Goal: Communication & Community: Answer question/provide support

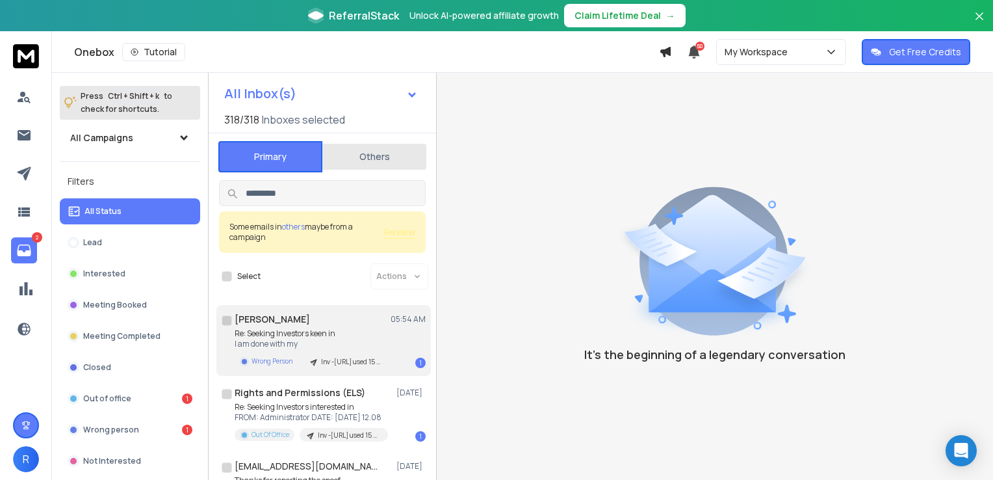
click at [332, 325] on div "[PERSON_NAME] 05:54 AM" at bounding box center [330, 319] width 191 height 13
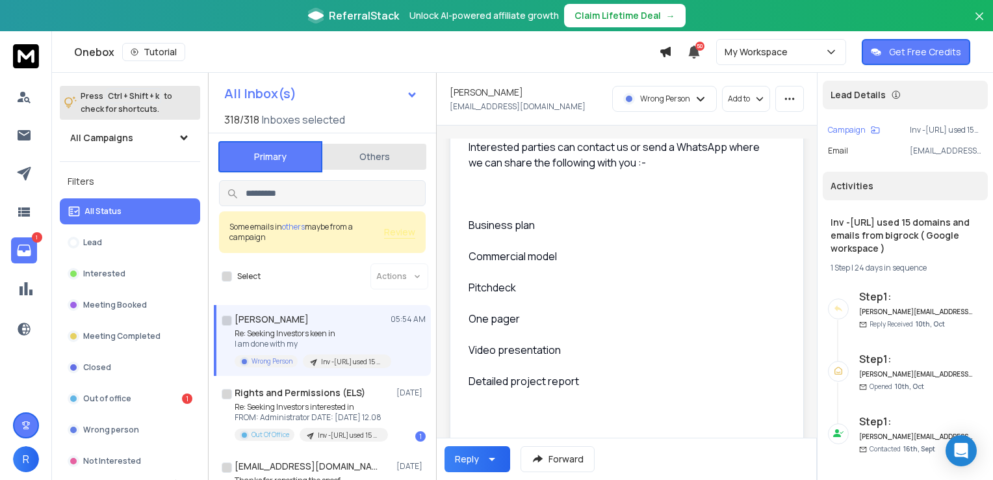
scroll to position [1668, 0]
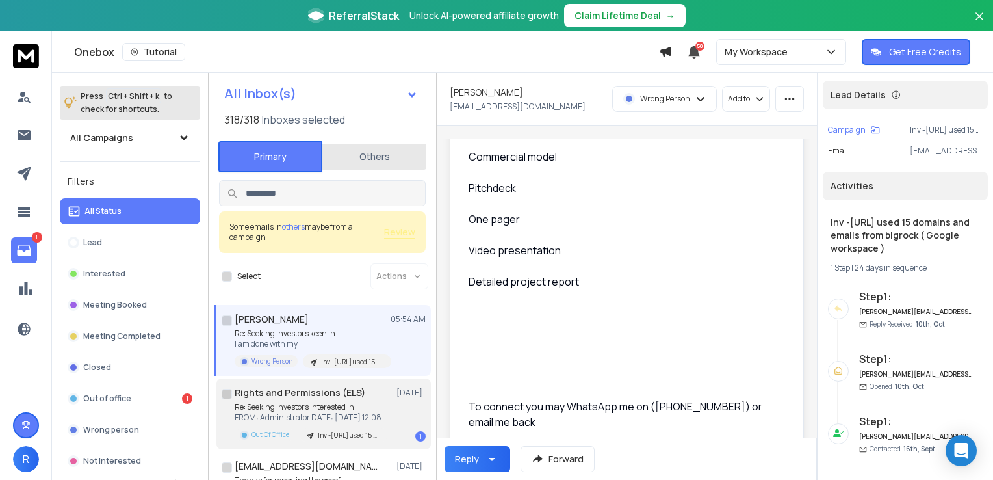
click at [304, 402] on p "Re: Seeking Investors interested in" at bounding box center [311, 407] width 153 height 10
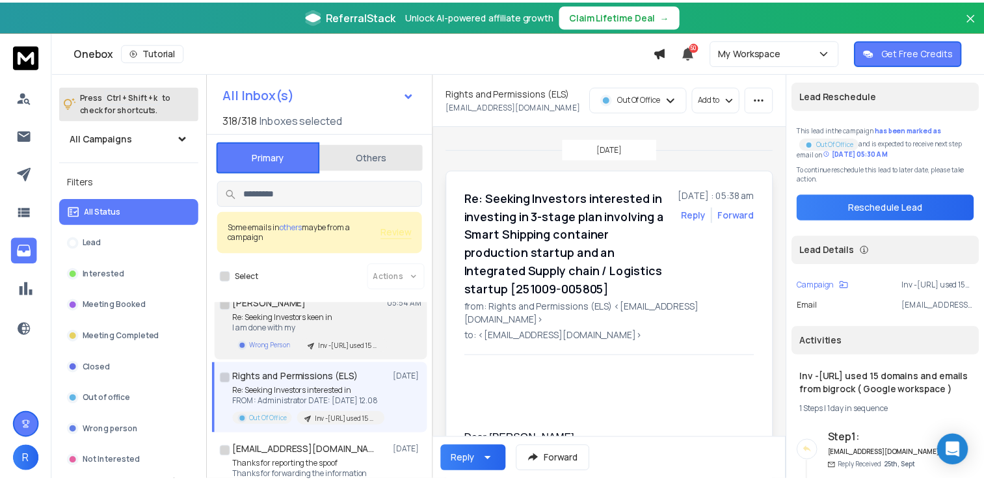
scroll to position [0, 0]
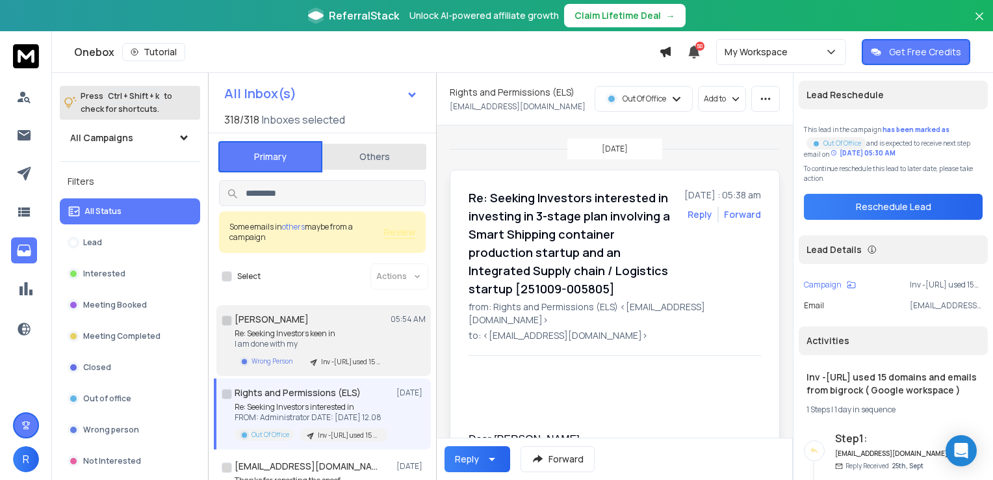
click at [315, 327] on div "[PERSON_NAME] 05:54 AM Re: Seeking Investors keen in I am done with my Wrong Pe…" at bounding box center [330, 340] width 191 height 55
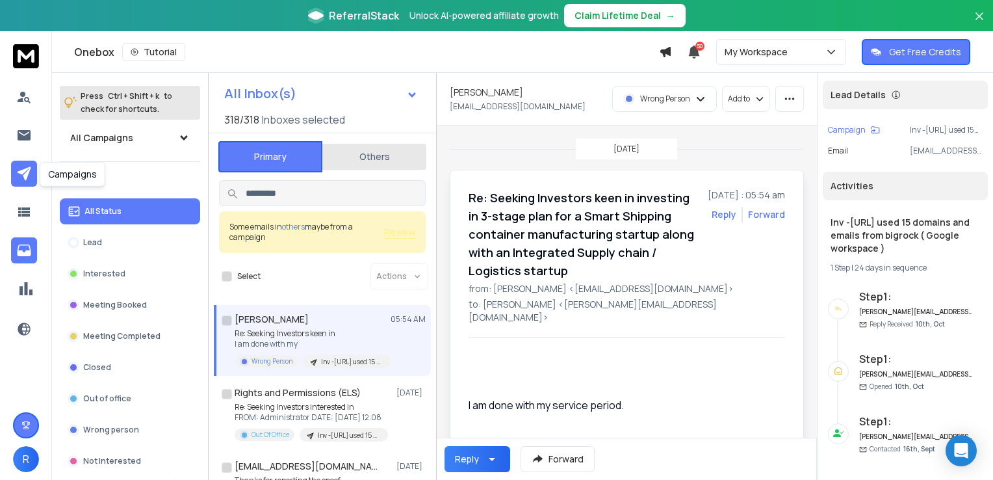
click at [20, 168] on icon at bounding box center [24, 174] width 16 height 16
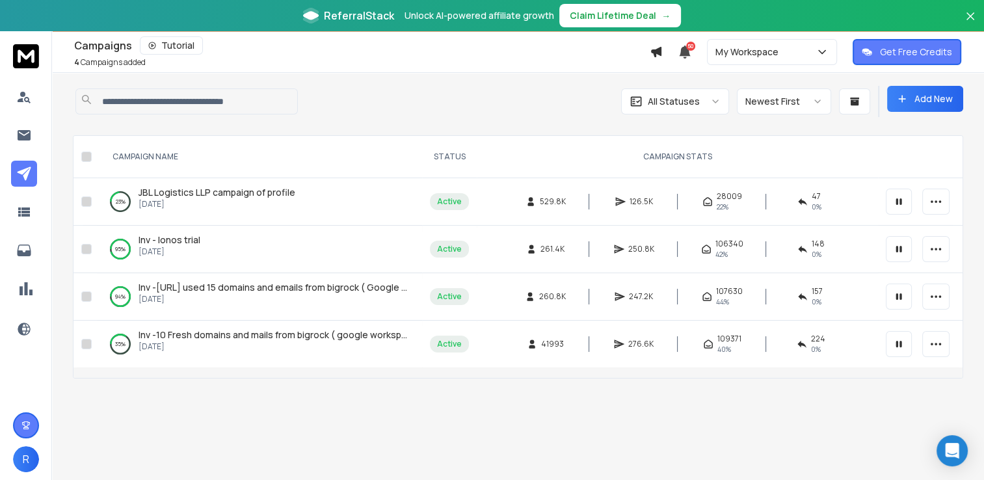
click at [975, 16] on icon "Close banner" at bounding box center [970, 16] width 12 height 12
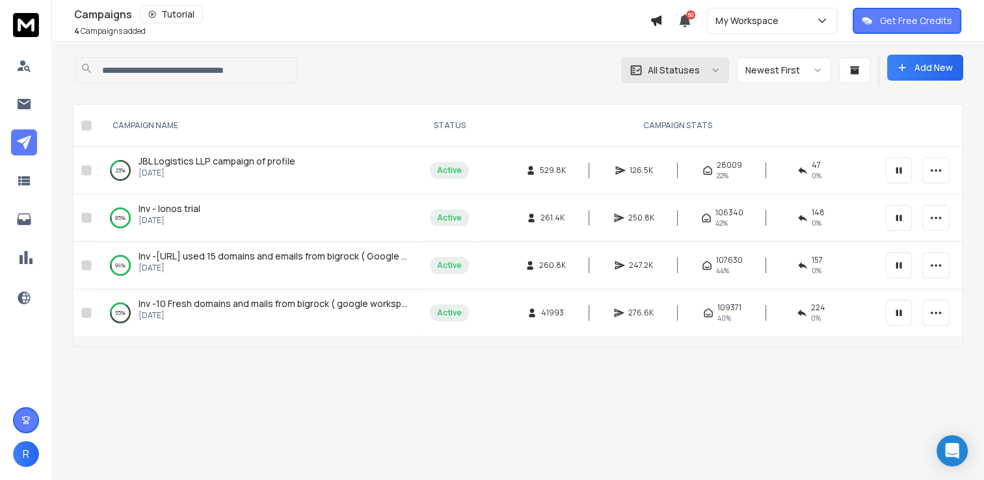
click at [727, 72] on button "All Statuses" at bounding box center [675, 70] width 108 height 26
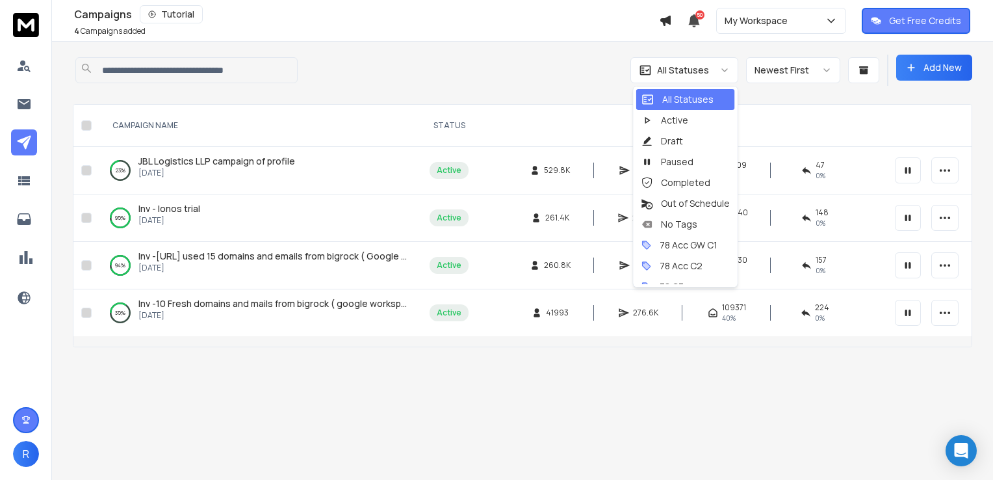
click at [536, 81] on div "Campaigns 4 Campaigns Added All Statuses Newest First Add New" at bounding box center [748, 70] width 450 height 31
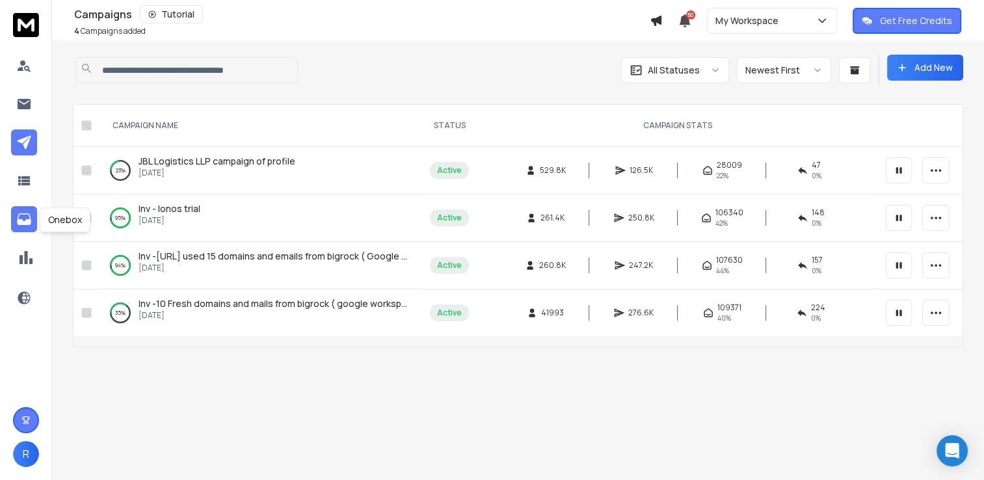
click at [26, 222] on icon at bounding box center [24, 219] width 14 height 12
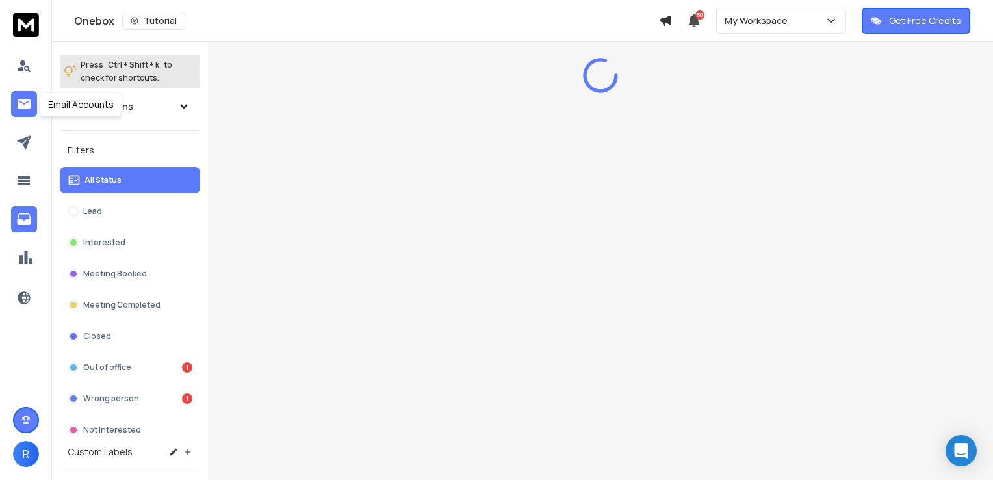
click at [29, 98] on icon at bounding box center [24, 104] width 16 height 16
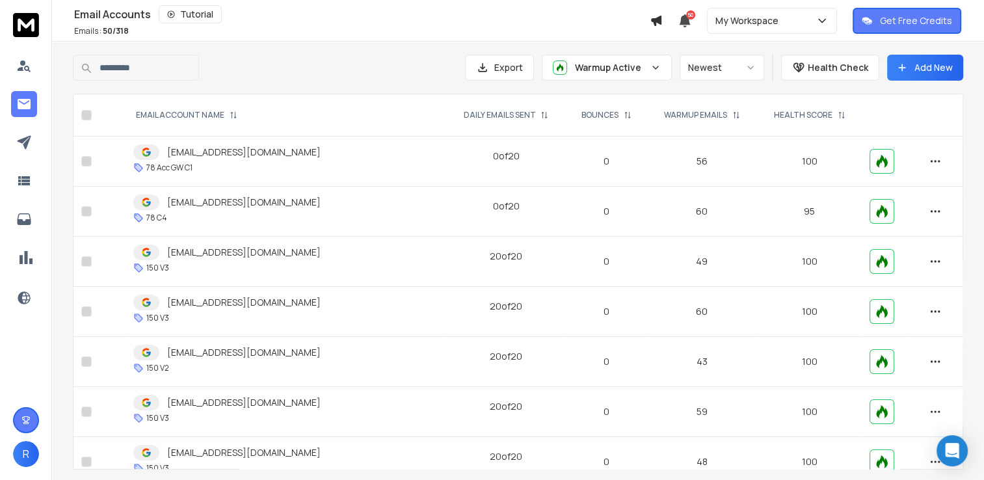
click at [727, 59] on button "Newest" at bounding box center [721, 68] width 85 height 26
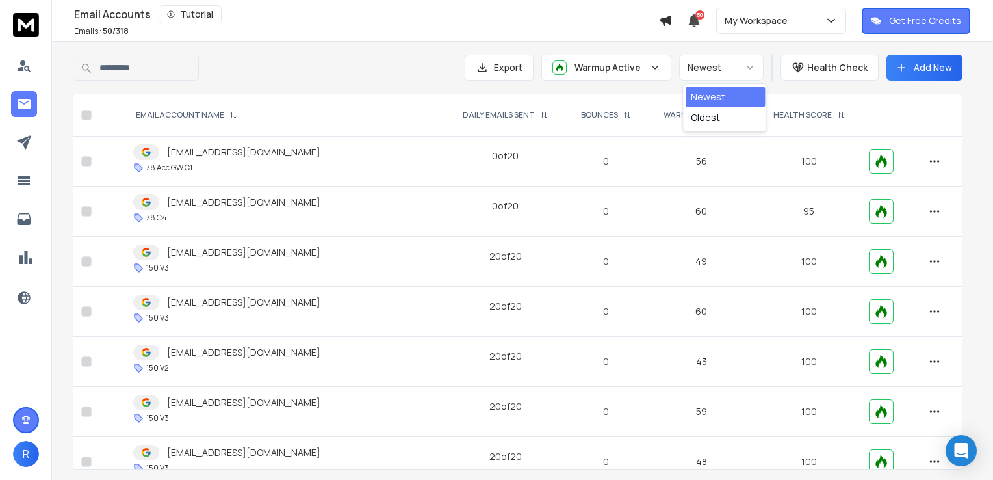
click at [347, 66] on div at bounding box center [265, 68] width 384 height 26
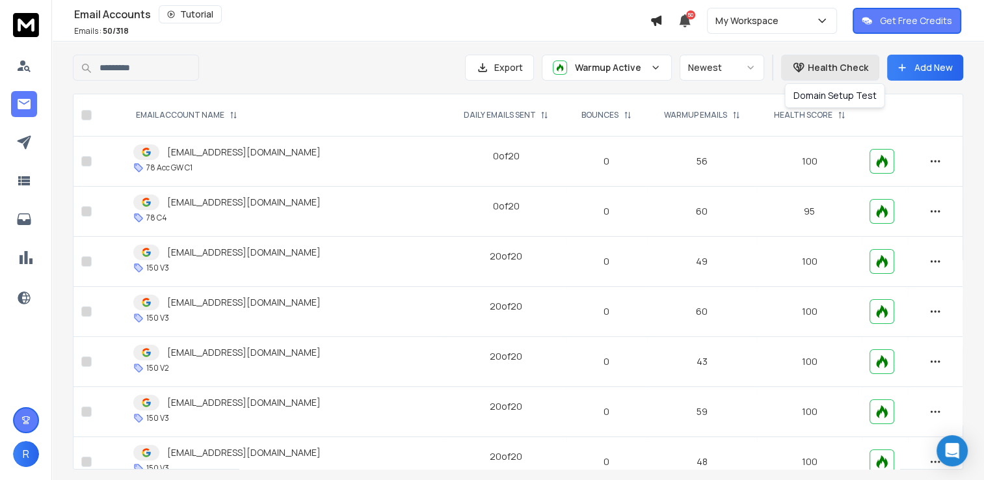
click at [870, 57] on button "Health Check" at bounding box center [830, 68] width 98 height 26
click at [645, 66] on p "Warmup Active" at bounding box center [610, 67] width 70 height 13
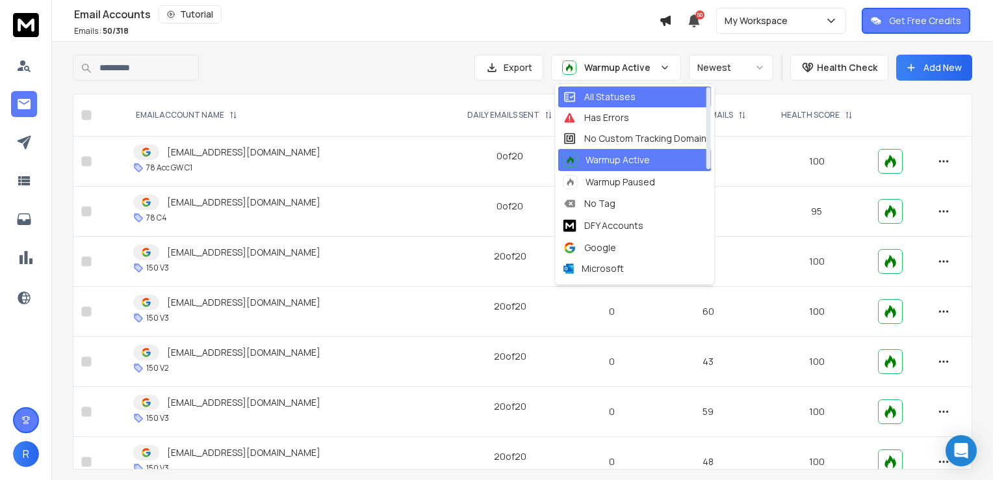
click at [632, 93] on div "All Statuses" at bounding box center [600, 96] width 72 height 13
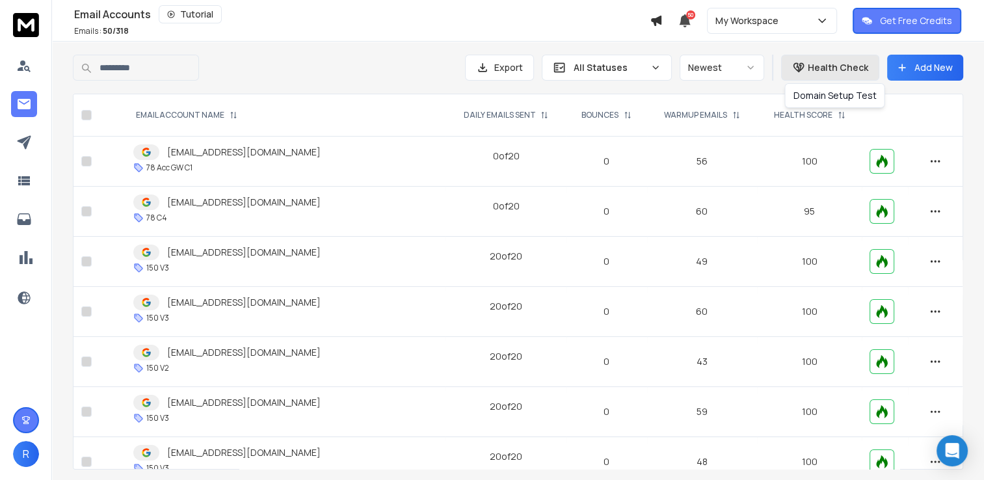
click at [820, 65] on p "Health Check" at bounding box center [837, 67] width 60 height 13
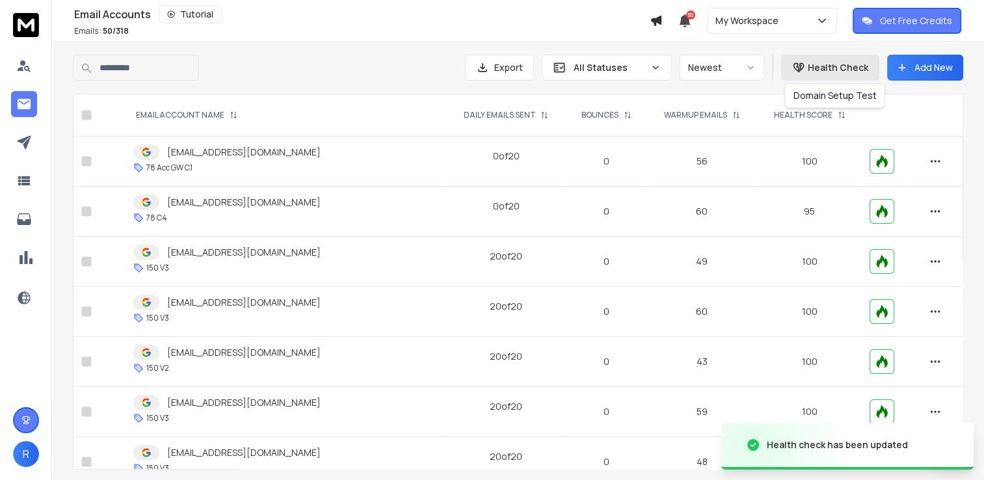
click at [638, 61] on p "All Statuses" at bounding box center [609, 67] width 72 height 13
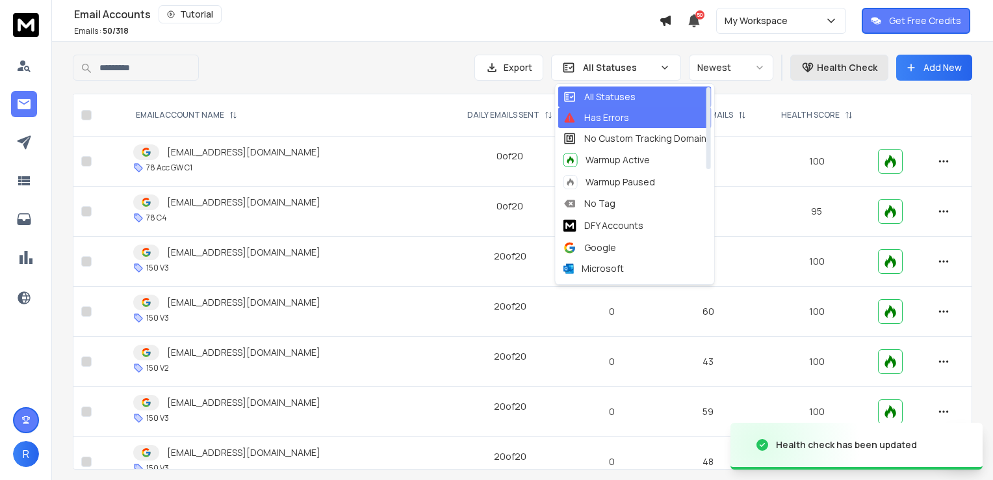
click at [616, 118] on div "Has Errors" at bounding box center [597, 117] width 66 height 13
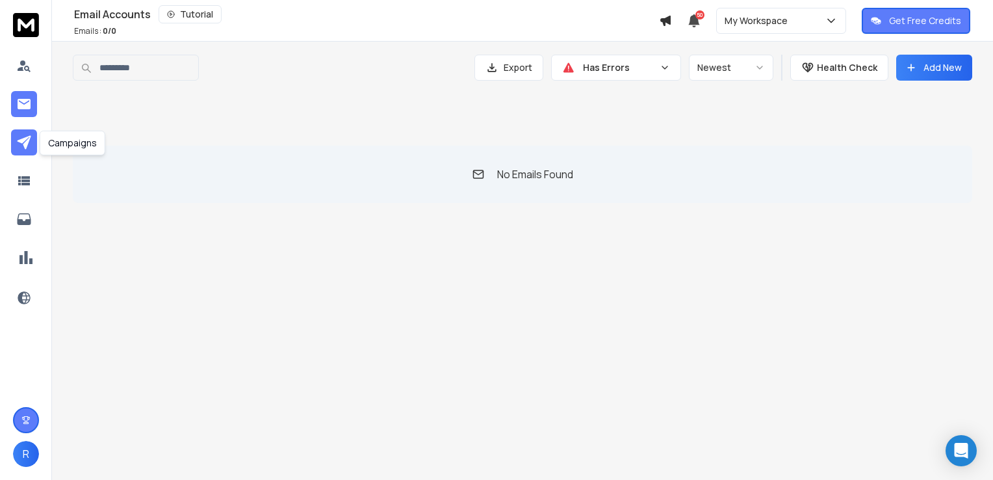
click at [16, 144] on icon at bounding box center [24, 143] width 16 height 16
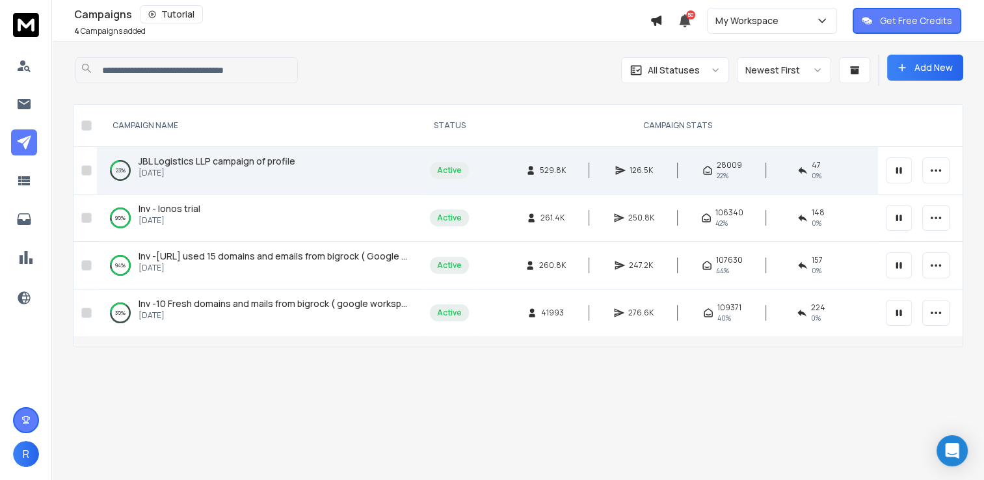
click at [229, 159] on span "JBL Logistics LLP campaign of profile" at bounding box center [216, 161] width 157 height 12
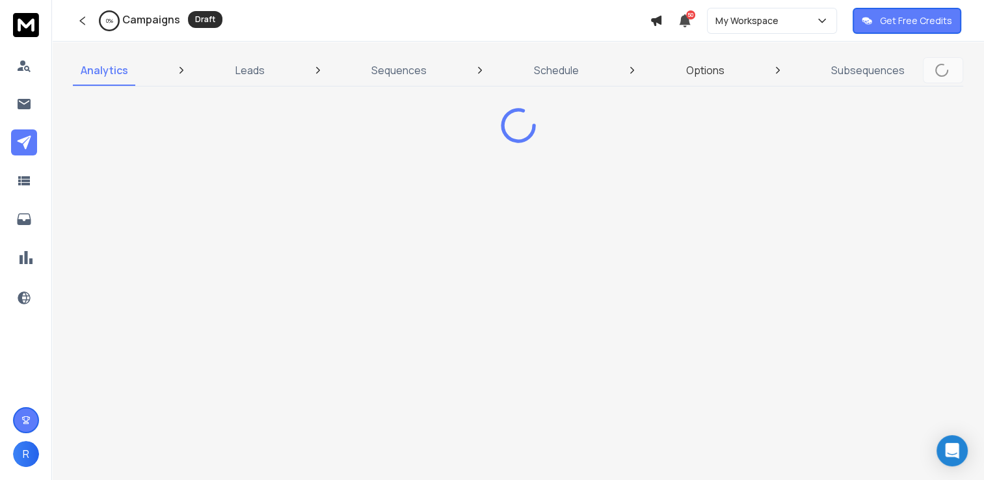
click at [723, 65] on p "Options" at bounding box center [704, 70] width 38 height 16
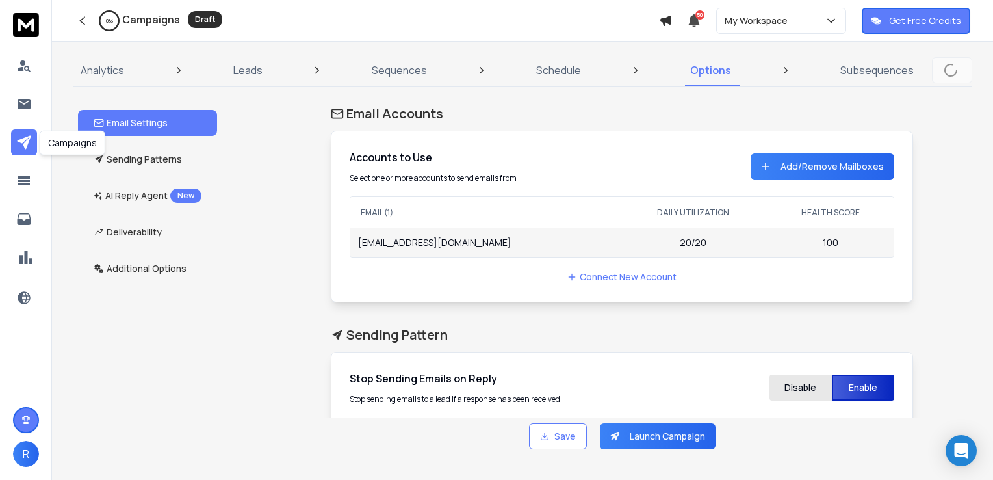
click at [21, 150] on icon at bounding box center [24, 143] width 16 height 16
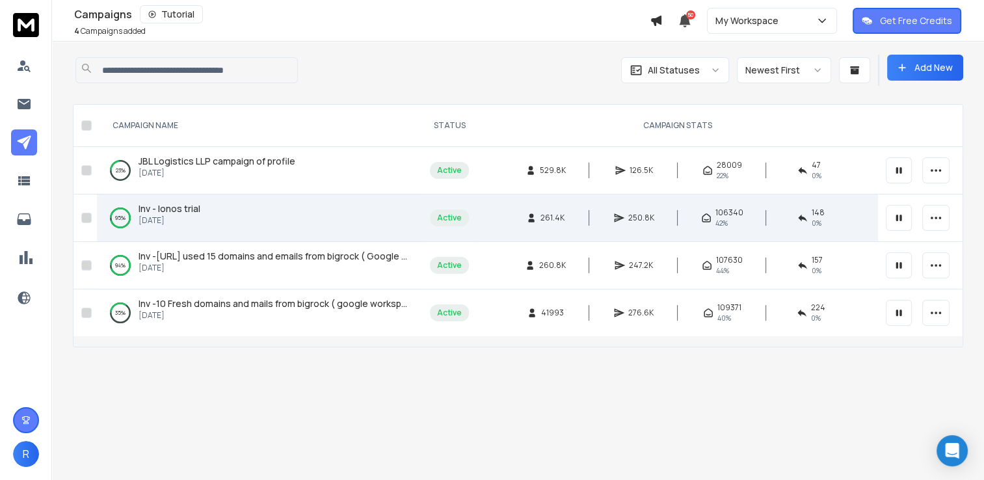
click at [153, 211] on span "Inv - Ionos trial" at bounding box center [169, 208] width 62 height 12
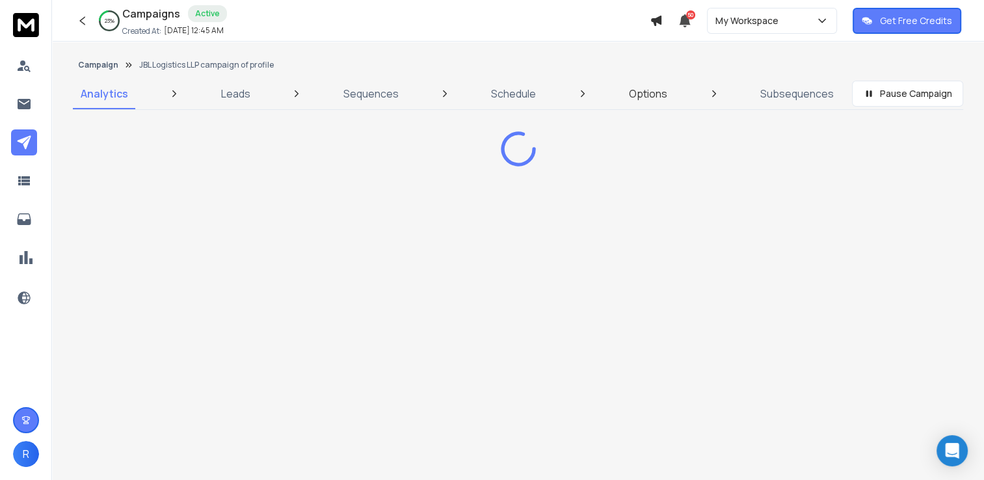
click at [657, 86] on p "Options" at bounding box center [648, 94] width 38 height 16
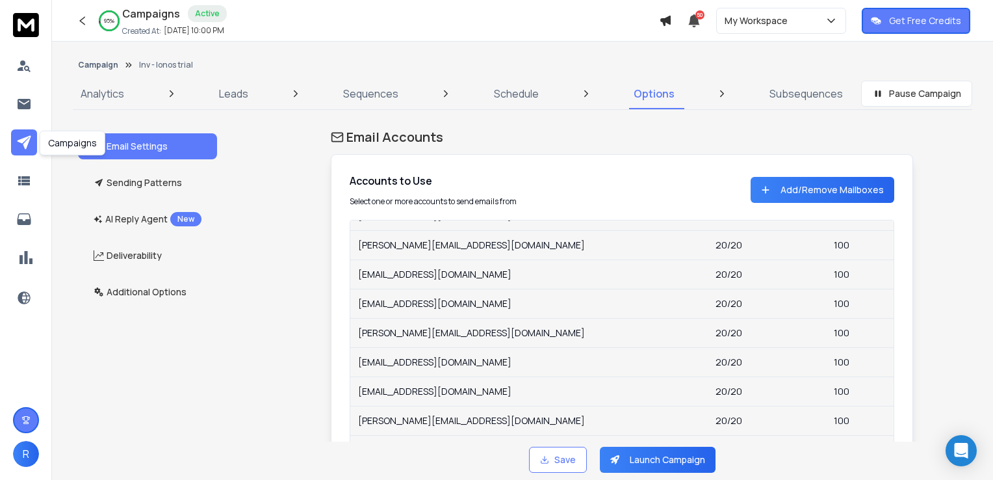
click at [18, 145] on icon at bounding box center [24, 143] width 16 height 16
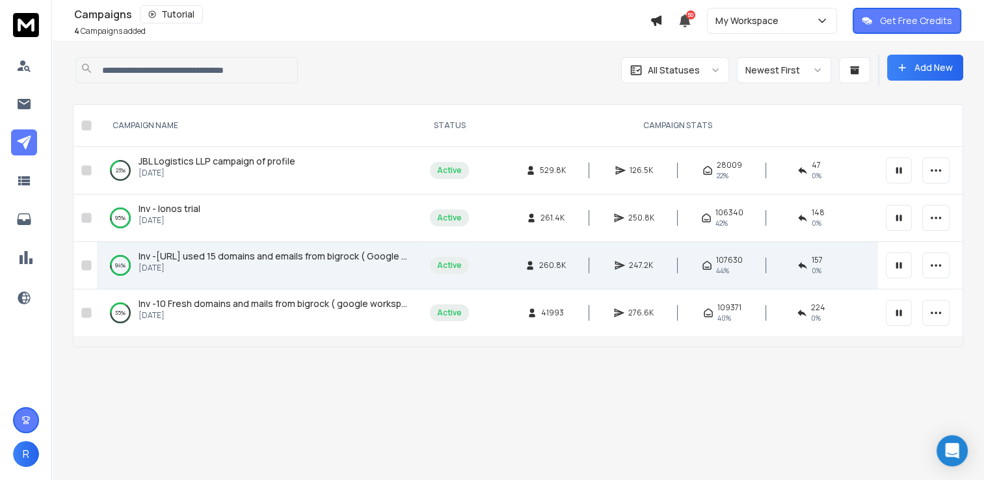
click at [234, 256] on span "Inv -[URL] used 15 domains and emails from bigrock ( Google workspace )" at bounding box center [296, 256] width 316 height 12
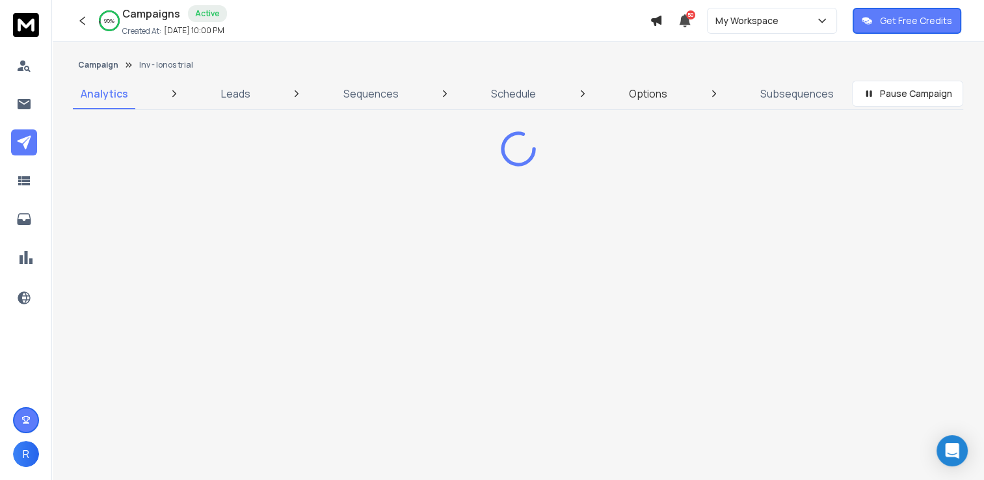
click at [656, 93] on p "Options" at bounding box center [648, 94] width 38 height 16
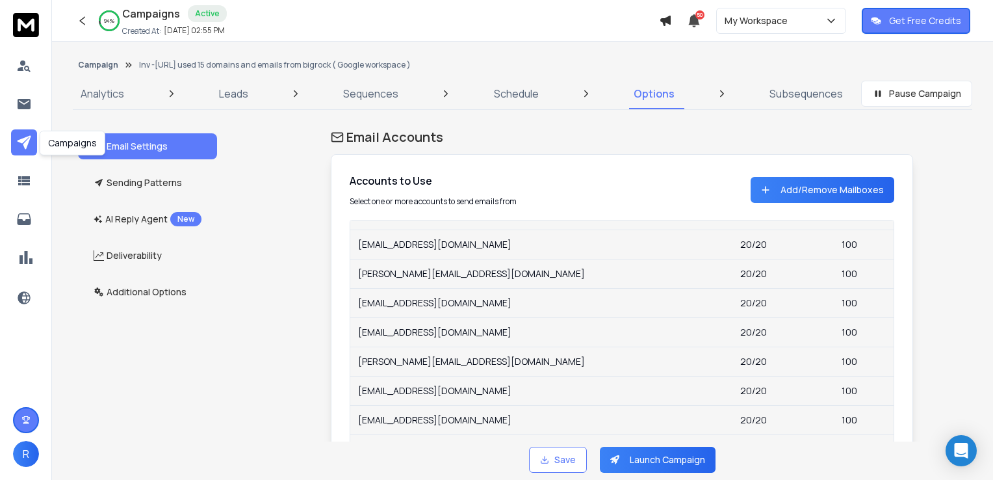
click at [29, 140] on icon at bounding box center [24, 143] width 16 height 16
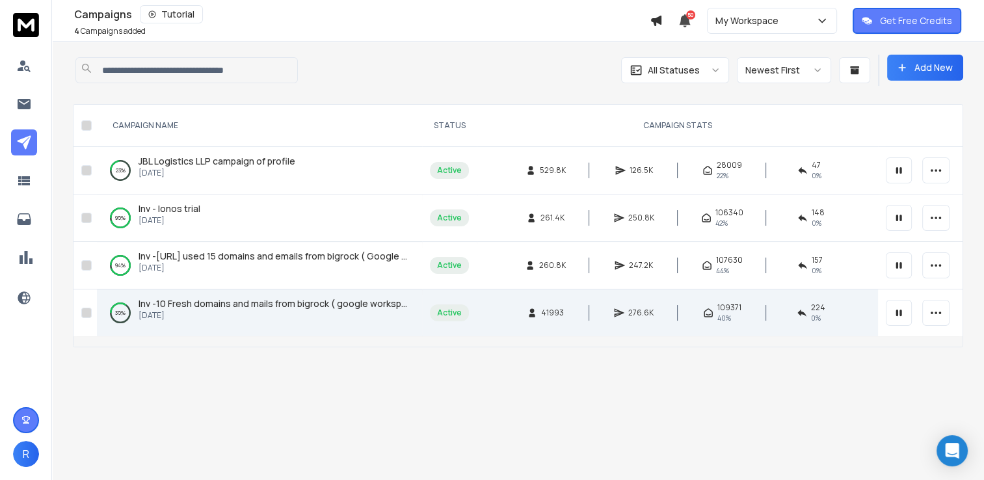
click at [169, 302] on span "Inv -10 Fresh domains and mails from bigrock ( google workspace )" at bounding box center [280, 303] width 285 height 12
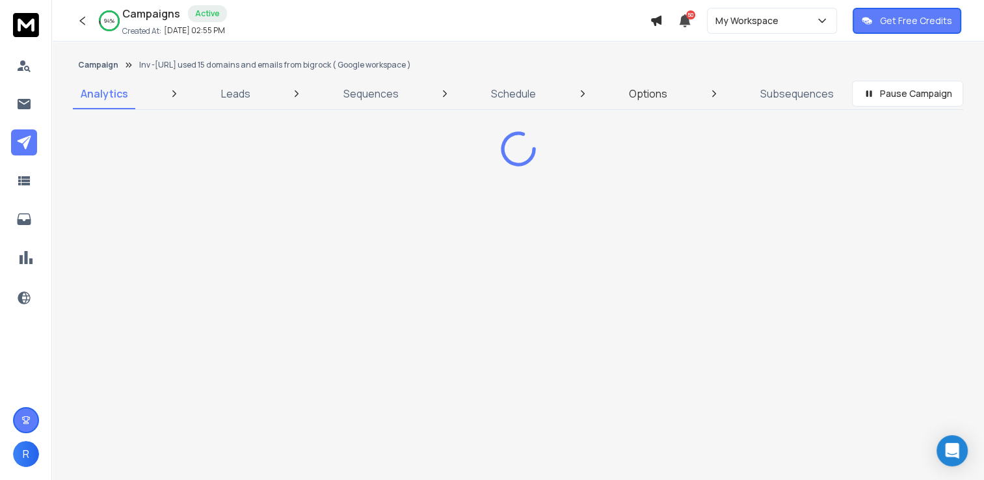
click at [647, 88] on p "Options" at bounding box center [648, 94] width 38 height 16
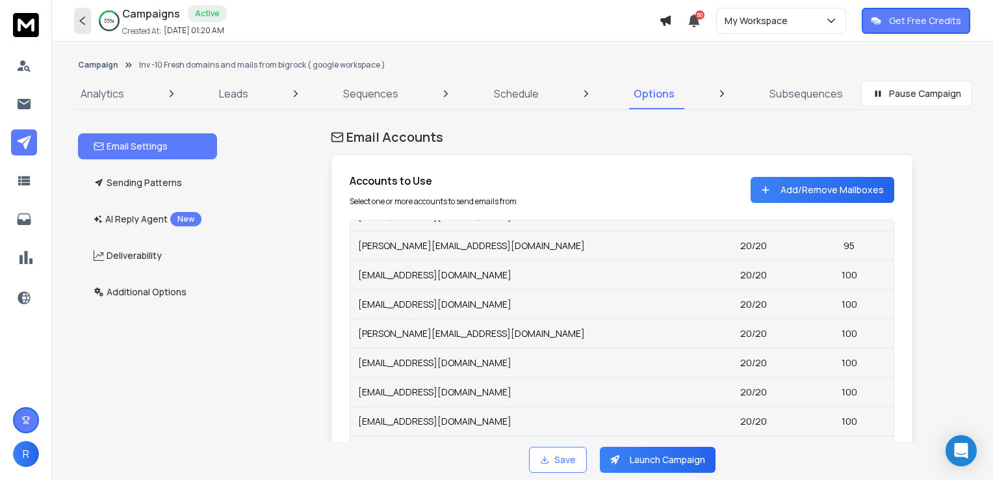
click at [86, 27] on button at bounding box center [82, 21] width 17 height 26
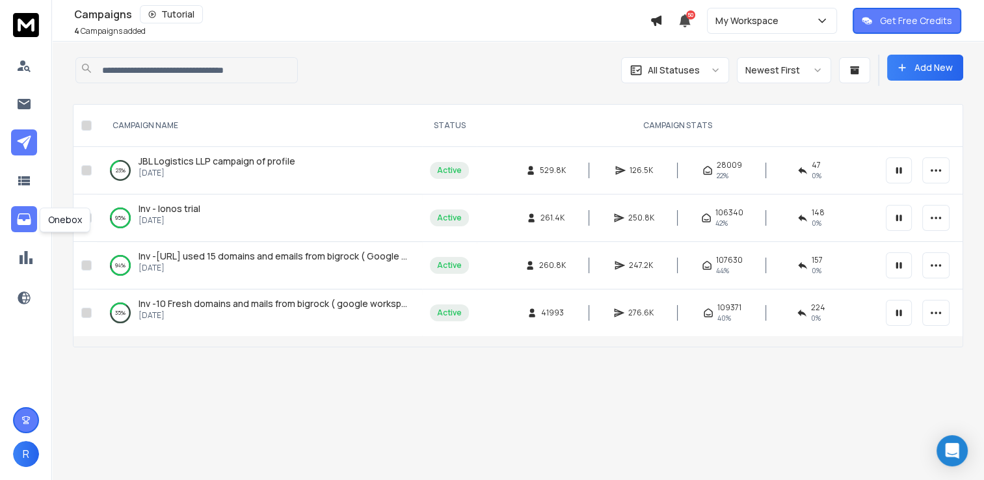
click at [11, 222] on link at bounding box center [24, 219] width 26 height 26
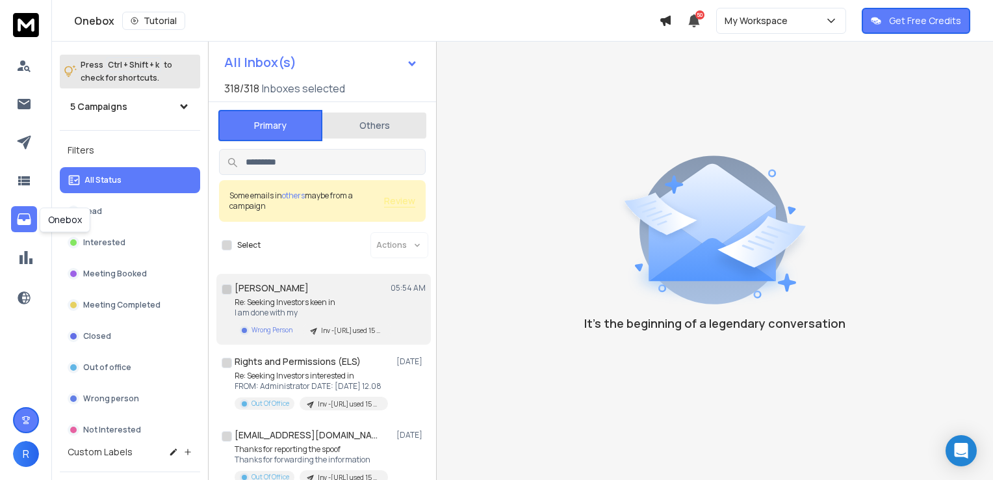
click at [289, 295] on div "[PERSON_NAME] 05:54 AM Re: Seeking Investors keen in I am done with my Wrong Pe…" at bounding box center [330, 308] width 191 height 55
click at [263, 308] on p "I am done with my" at bounding box center [313, 312] width 156 height 10
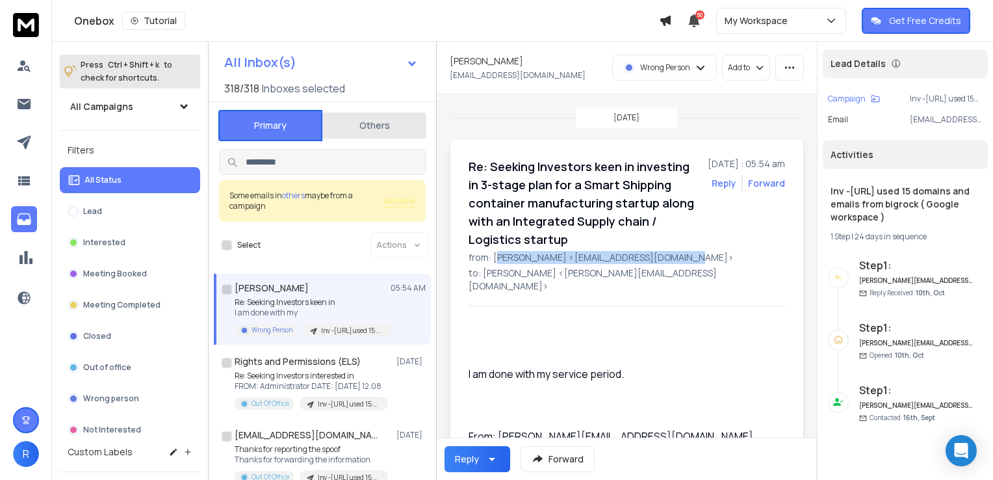
drag, startPoint x: 495, startPoint y: 274, endPoint x: 668, endPoint y: 270, distance: 173.0
click at [668, 264] on p "from: [PERSON_NAME] <[EMAIL_ADDRESS][DOMAIN_NAME]>" at bounding box center [627, 257] width 317 height 13
drag, startPoint x: 668, startPoint y: 270, endPoint x: 693, endPoint y: 272, distance: 24.8
click at [675, 264] on p "from: [PERSON_NAME] <[EMAIL_ADDRESS][DOMAIN_NAME]>" at bounding box center [627, 257] width 317 height 13
drag, startPoint x: 693, startPoint y: 272, endPoint x: 491, endPoint y: 274, distance: 202.2
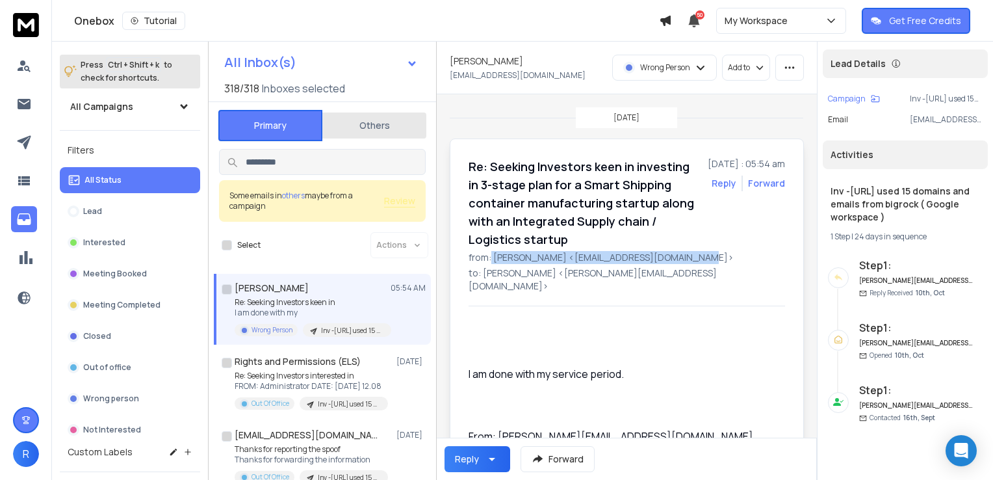
click at [491, 264] on p "from: [PERSON_NAME] <[EMAIL_ADDRESS][DOMAIN_NAME]>" at bounding box center [627, 257] width 317 height 13
copy p "[PERSON_NAME] <[EMAIL_ADDRESS][DOMAIN_NAME]>"
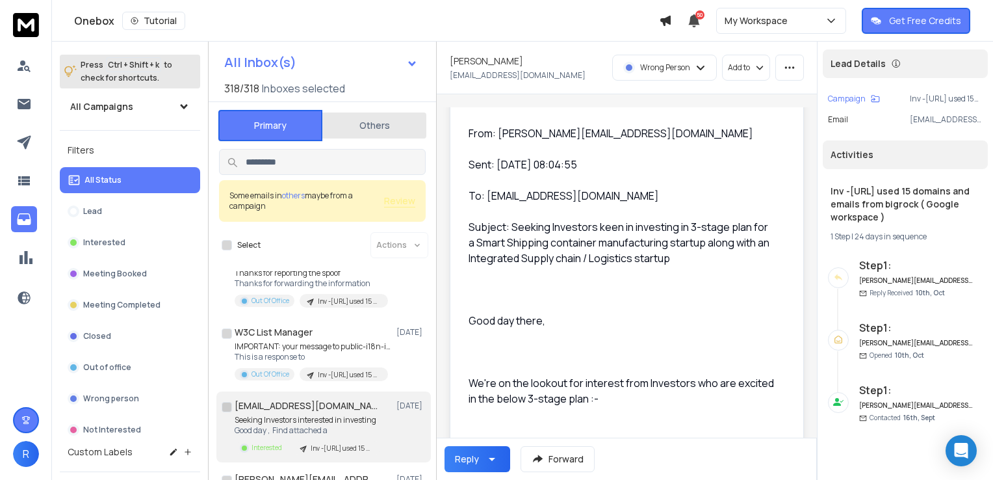
scroll to position [303, 0]
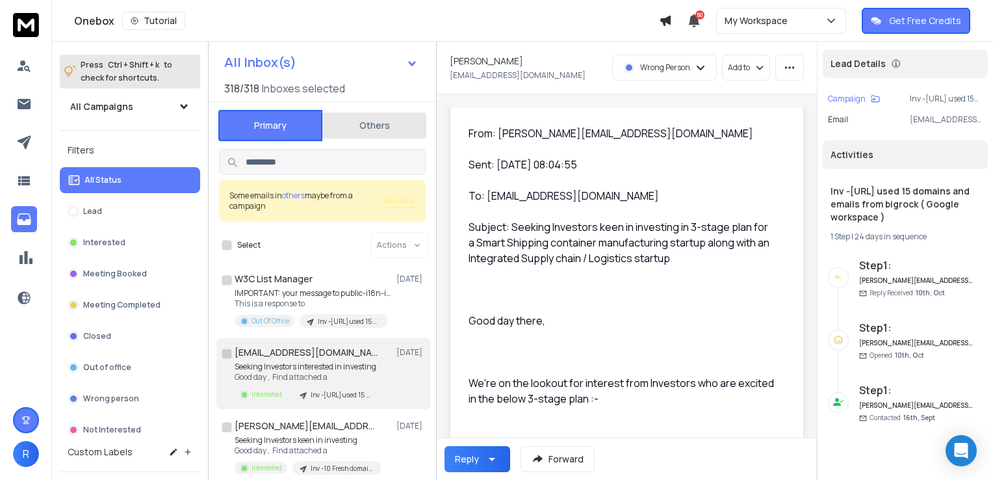
click at [319, 377] on p "Good day , Find attached a" at bounding box center [308, 377] width 146 height 10
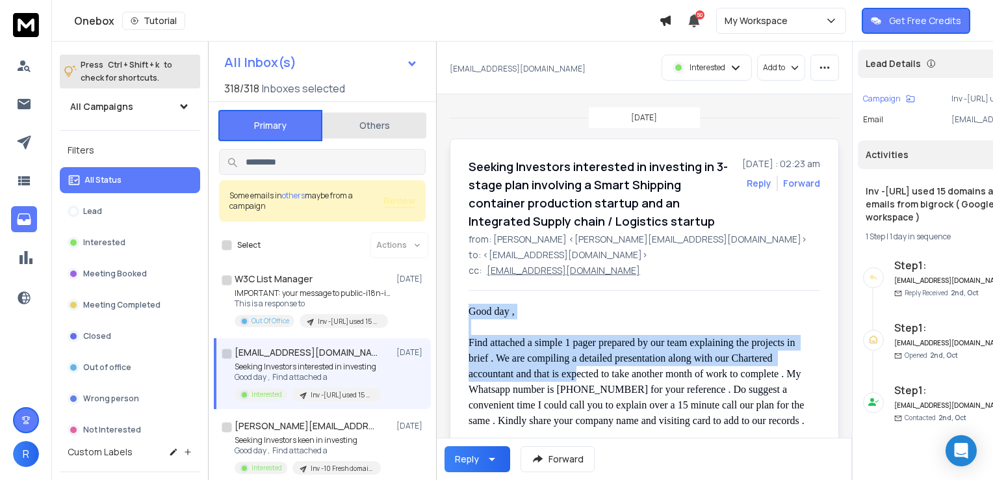
scroll to position [151, 0]
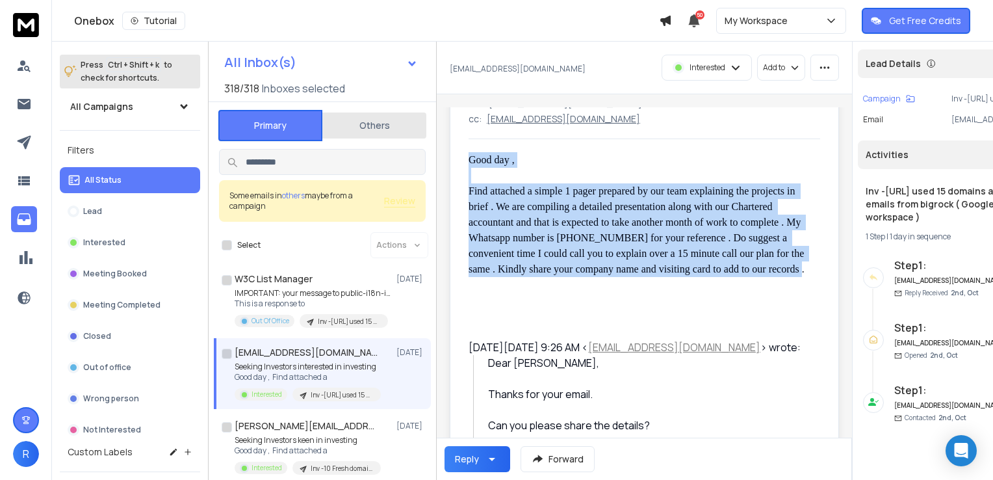
drag, startPoint x: 469, startPoint y: 327, endPoint x: 808, endPoint y: 289, distance: 341.5
copy div "Good day , Find attached a simple 1 pager prepared by our team explaining the p…"
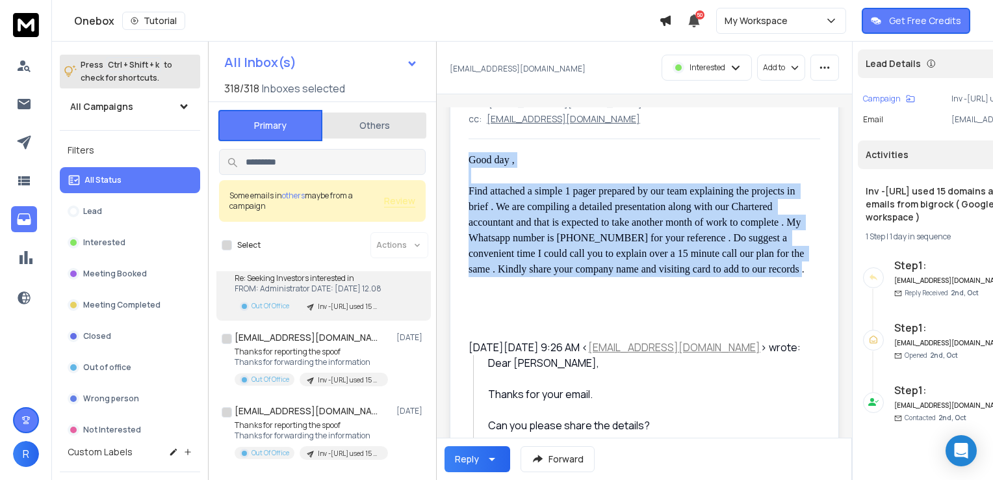
scroll to position [0, 0]
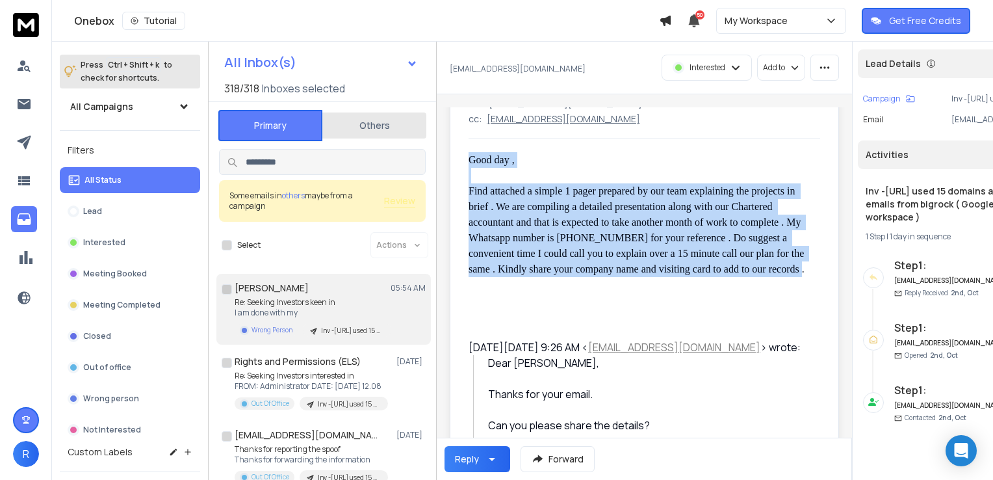
click at [324, 309] on p "I am done with my" at bounding box center [313, 312] width 156 height 10
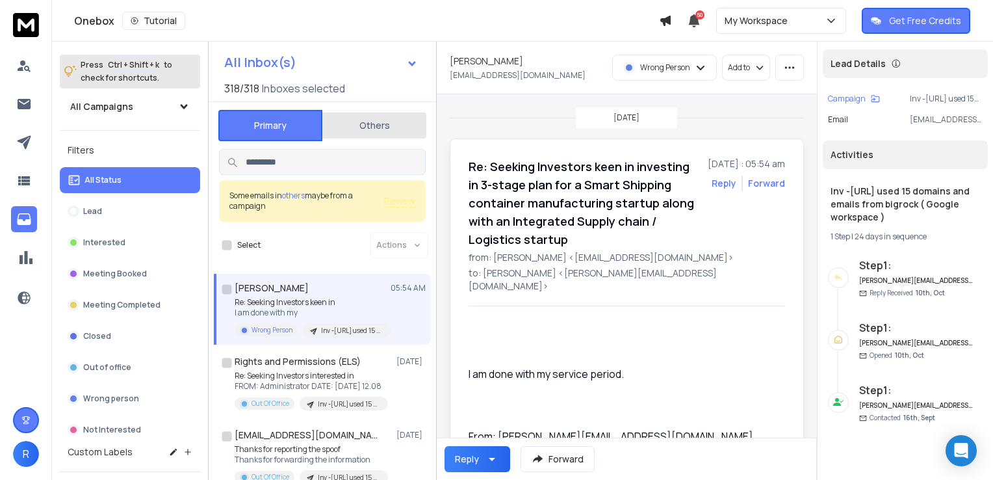
click at [714, 186] on button "Reply" at bounding box center [724, 183] width 25 height 13
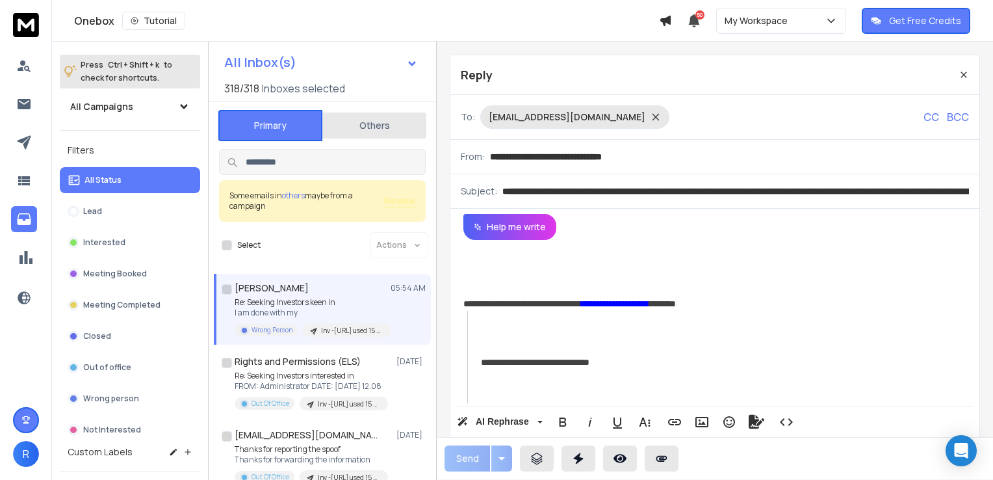
click at [517, 185] on input "**********" at bounding box center [736, 191] width 467 height 13
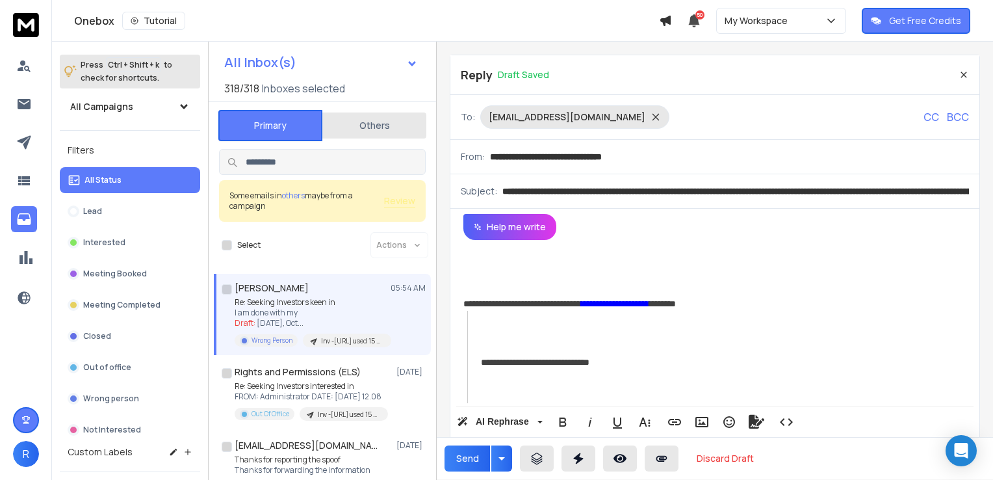
type input "**********"
click at [542, 268] on div at bounding box center [715, 274] width 503 height 14
click at [519, 253] on div at bounding box center [715, 260] width 503 height 14
click at [926, 113] on p "CC" at bounding box center [932, 117] width 16 height 16
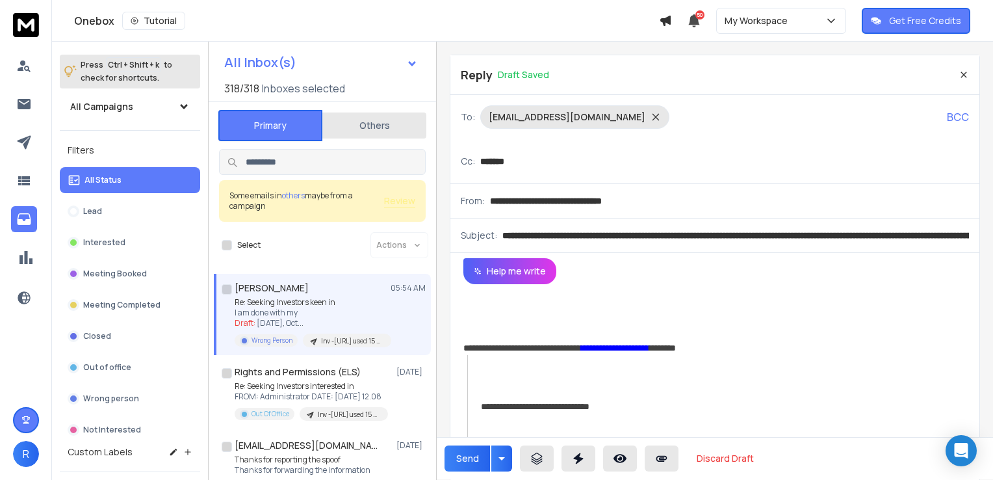
type input "**********"
click at [471, 306] on div "**********" at bounding box center [714, 365] width 529 height 163
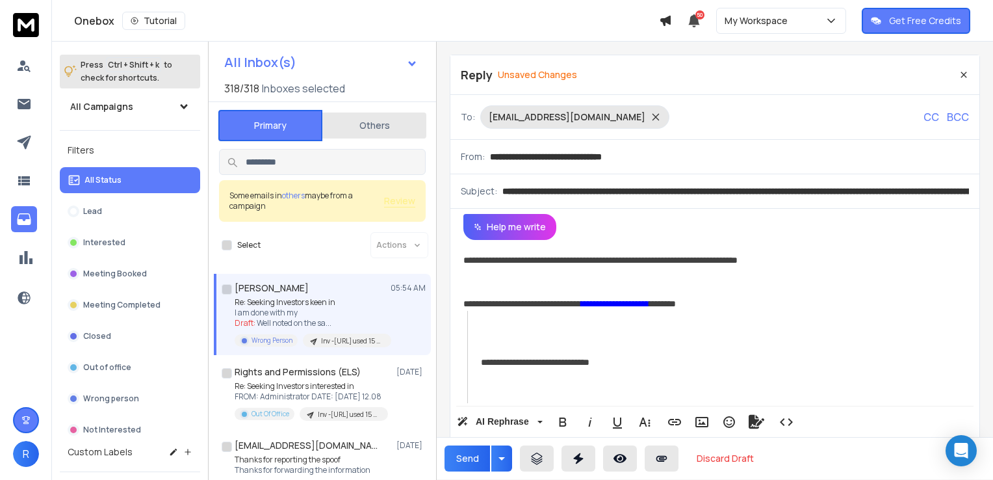
click at [510, 265] on div "**********" at bounding box center [709, 260] width 490 height 14
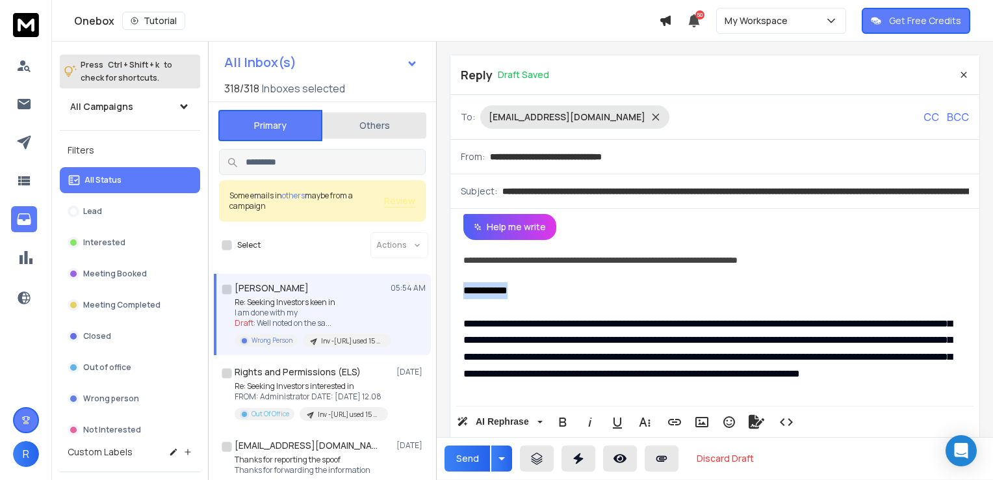
drag, startPoint x: 467, startPoint y: 286, endPoint x: 512, endPoint y: 295, distance: 46.4
click at [512, 295] on div "**********" at bounding box center [715, 290] width 503 height 17
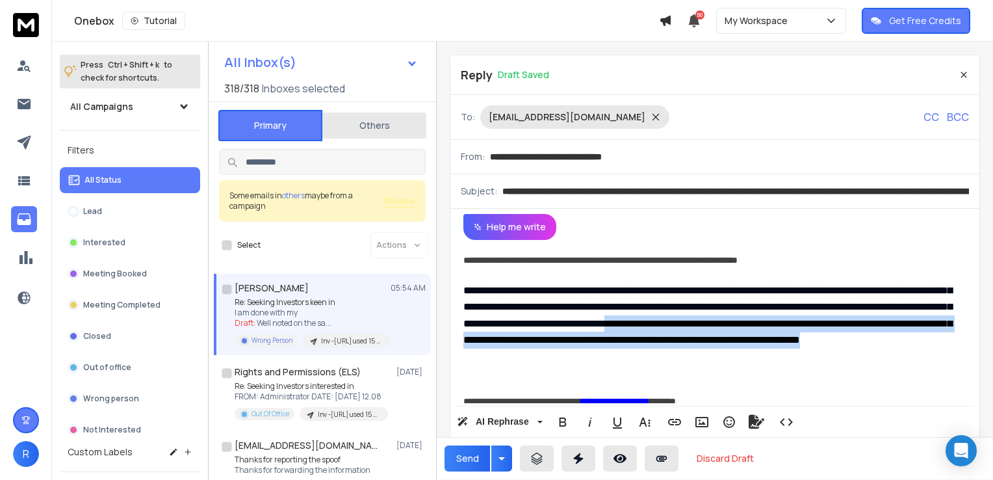
drag, startPoint x: 634, startPoint y: 363, endPoint x: 721, endPoint y: 322, distance: 95.4
click at [721, 322] on div "**********" at bounding box center [709, 323] width 490 height 83
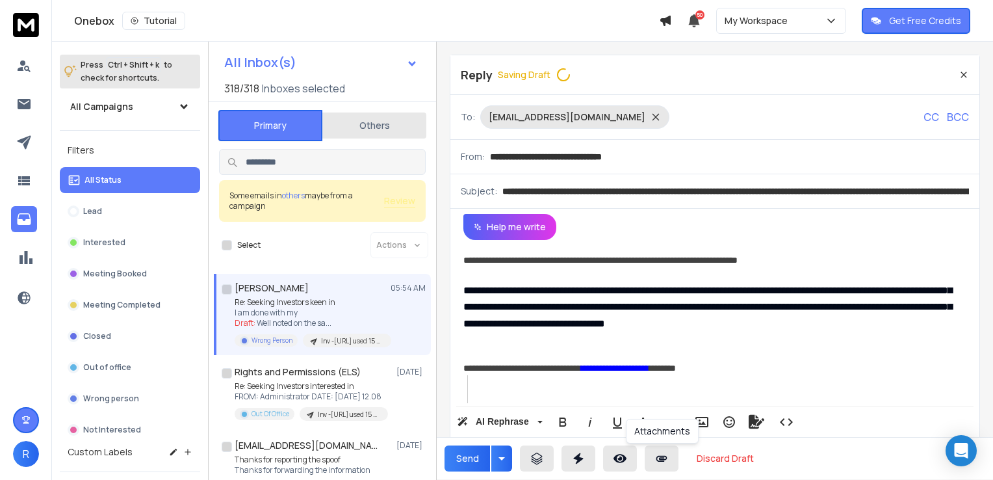
click at [666, 459] on icon at bounding box center [662, 459] width 11 height 6
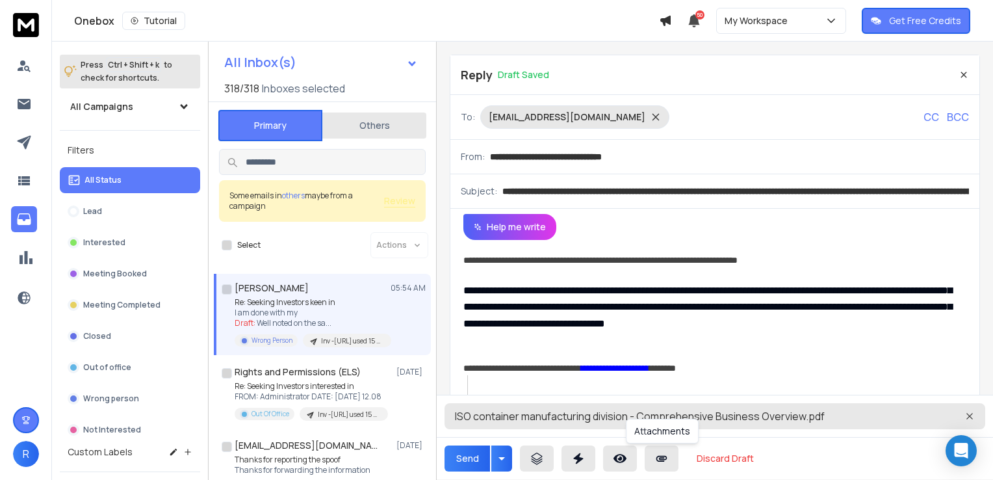
click at [664, 461] on icon at bounding box center [661, 458] width 13 height 13
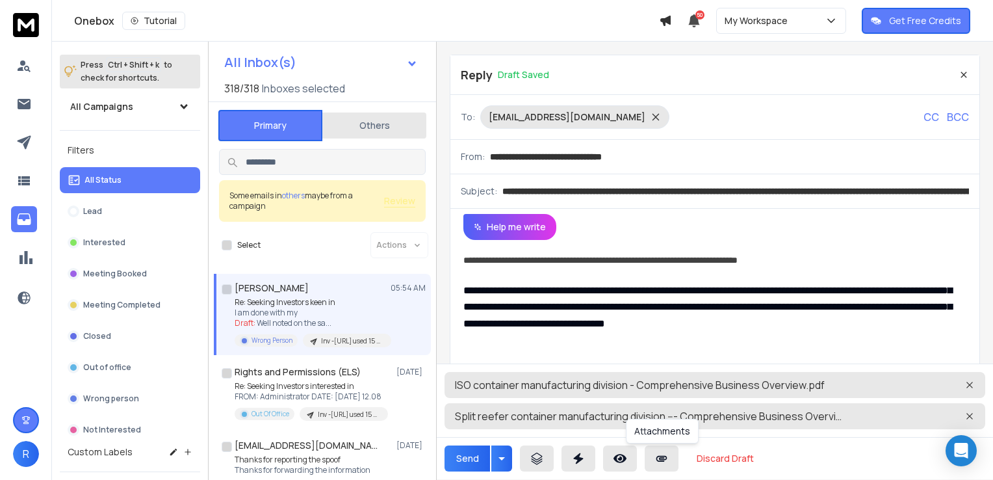
click at [655, 466] on button at bounding box center [662, 458] width 34 height 26
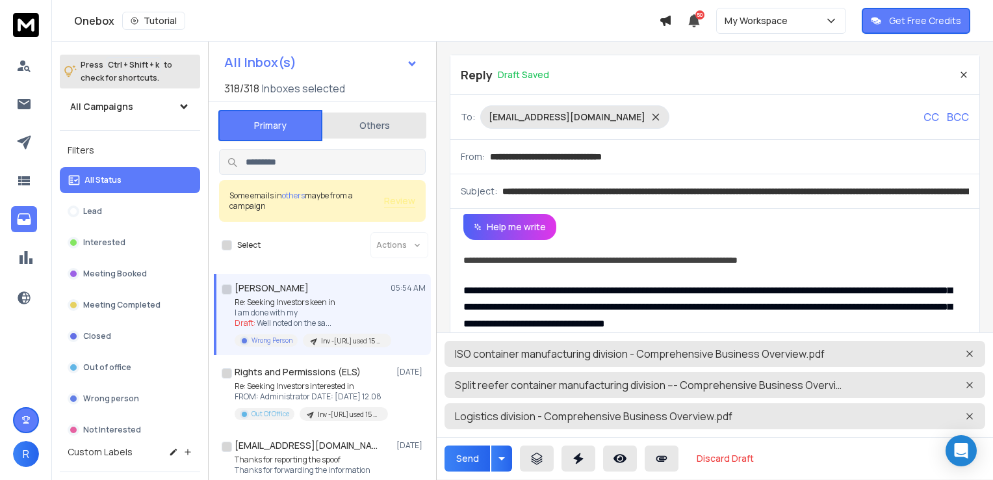
click at [926, 122] on p "CC" at bounding box center [932, 117] width 16 height 16
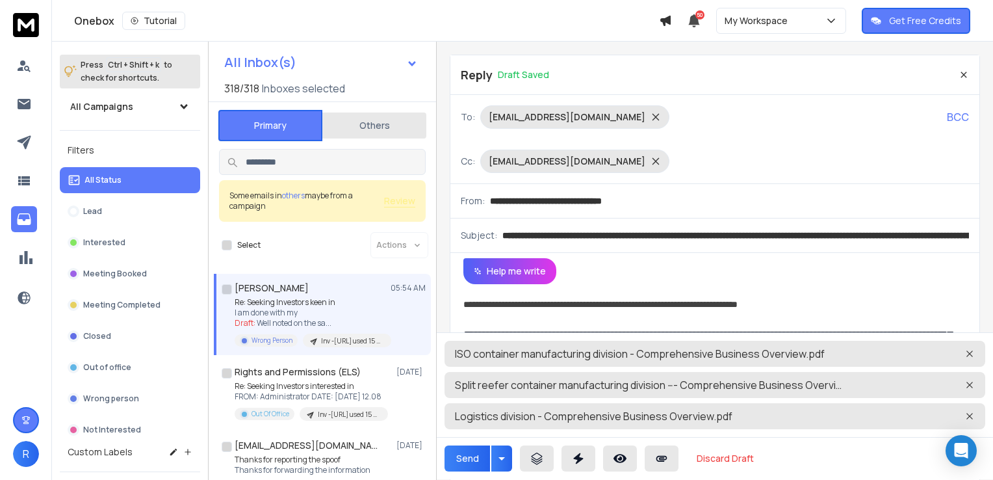
click at [597, 302] on div "**********" at bounding box center [714, 365] width 529 height 163
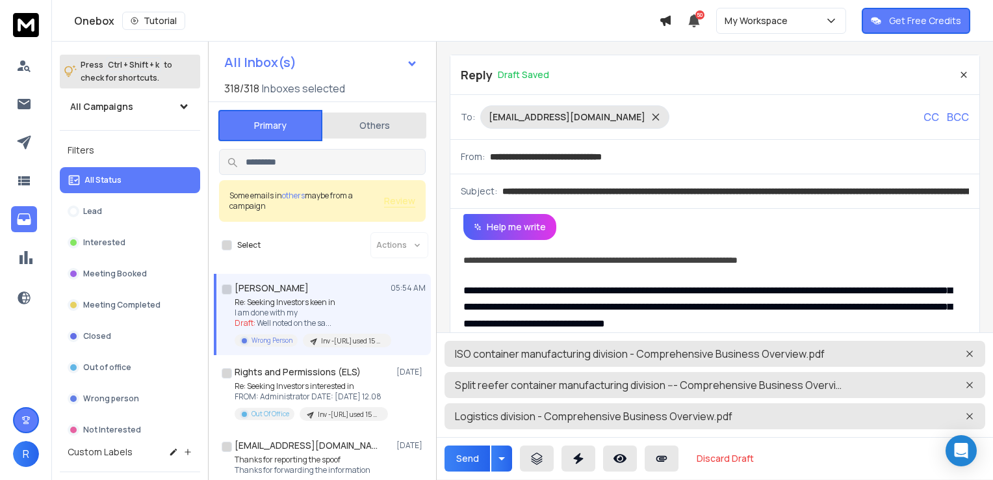
click at [615, 264] on div "**********" at bounding box center [709, 260] width 490 height 14
click at [458, 459] on button "Send" at bounding box center [468, 458] width 46 height 26
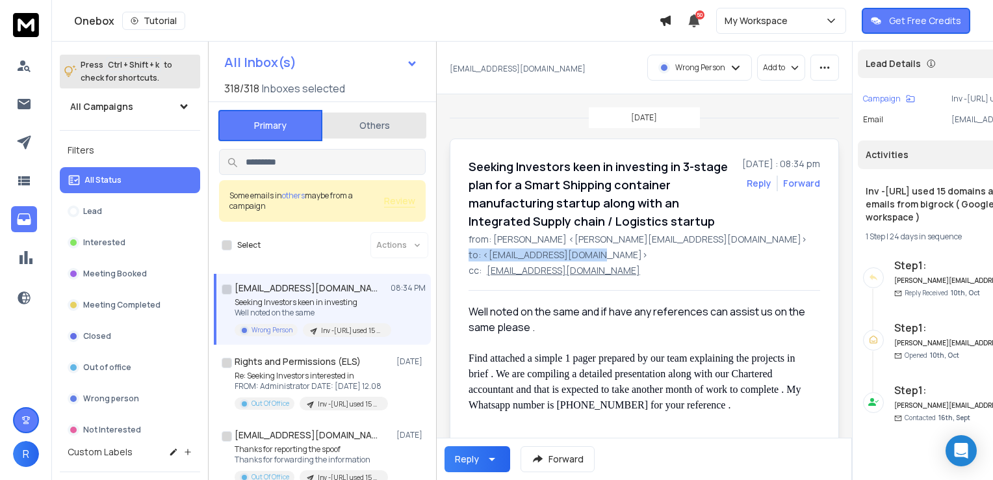
drag, startPoint x: 462, startPoint y: 272, endPoint x: 603, endPoint y: 275, distance: 141.1
copy p "to: <[EMAIL_ADDRESS][DOMAIN_NAME]>"
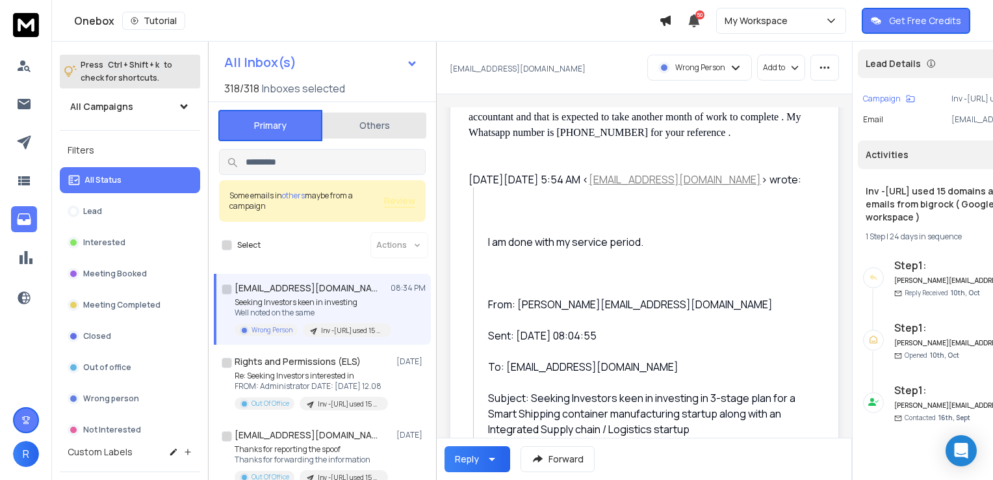
scroll to position [303, 0]
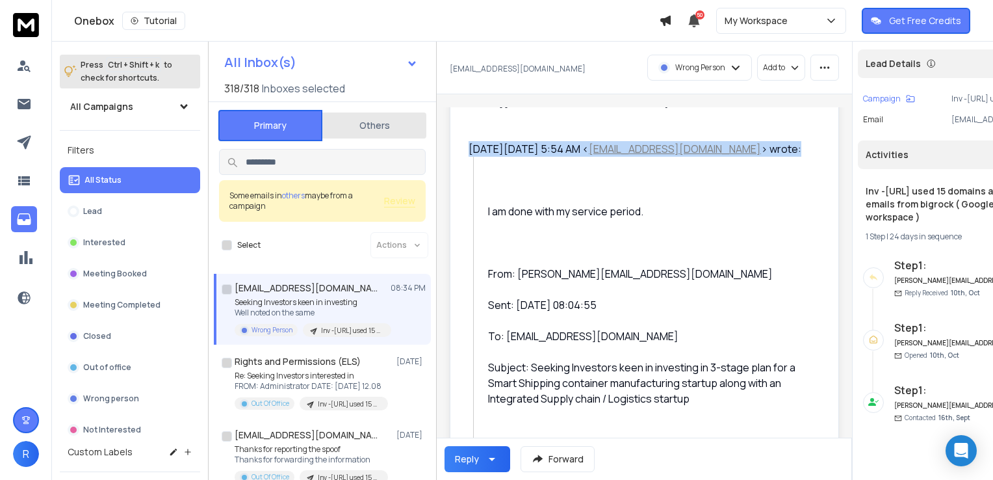
drag, startPoint x: 469, startPoint y: 165, endPoint x: 801, endPoint y: 170, distance: 331.6
click at [801, 157] on div "[DATE][DATE] 5:54 AM < [EMAIL_ADDRESS][DOMAIN_NAME] > wrote:" at bounding box center [639, 149] width 341 height 16
copy div "[DATE][DATE] 5:54 AM < [EMAIL_ADDRESS][DOMAIN_NAME] > wrote:"
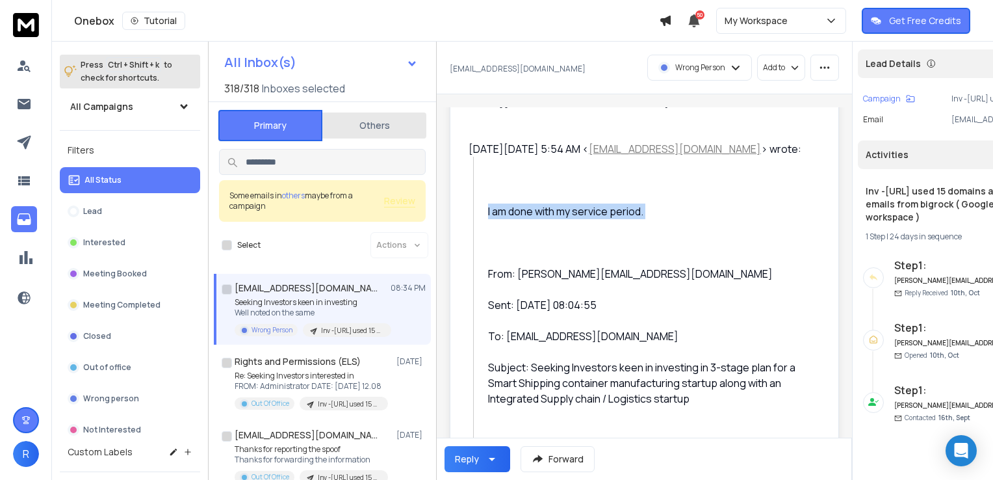
drag, startPoint x: 484, startPoint y: 222, endPoint x: 693, endPoint y: 240, distance: 210.1
copy div "I am done with my service period."
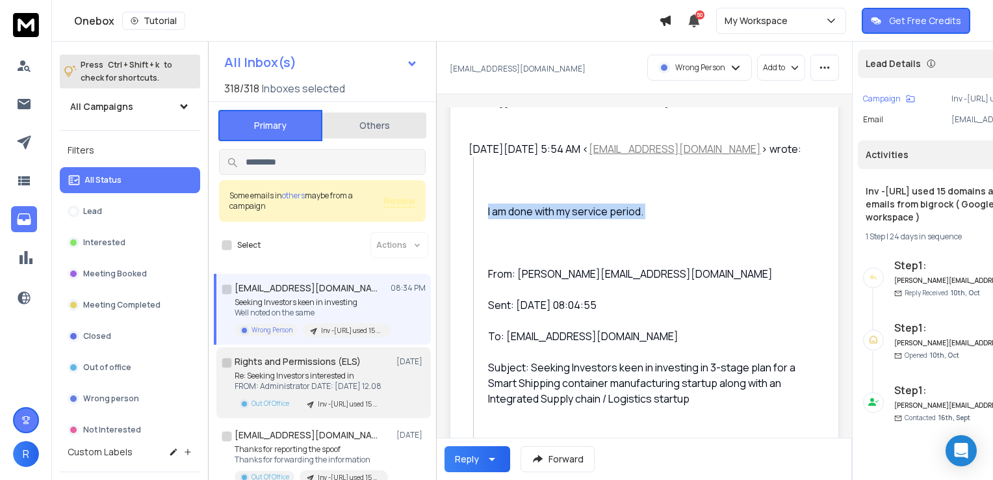
click at [311, 358] on h1 "Rights and Permissions (ELS)" at bounding box center [298, 361] width 126 height 13
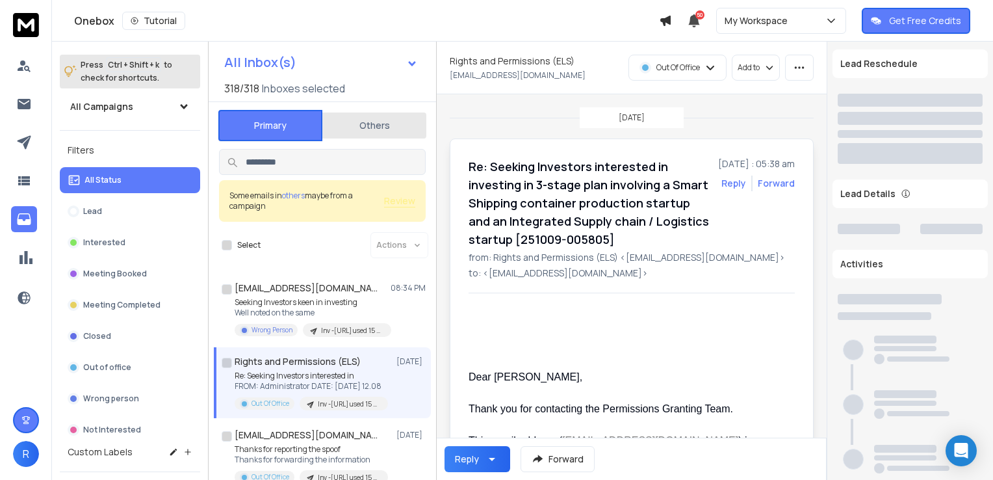
scroll to position [151, 0]
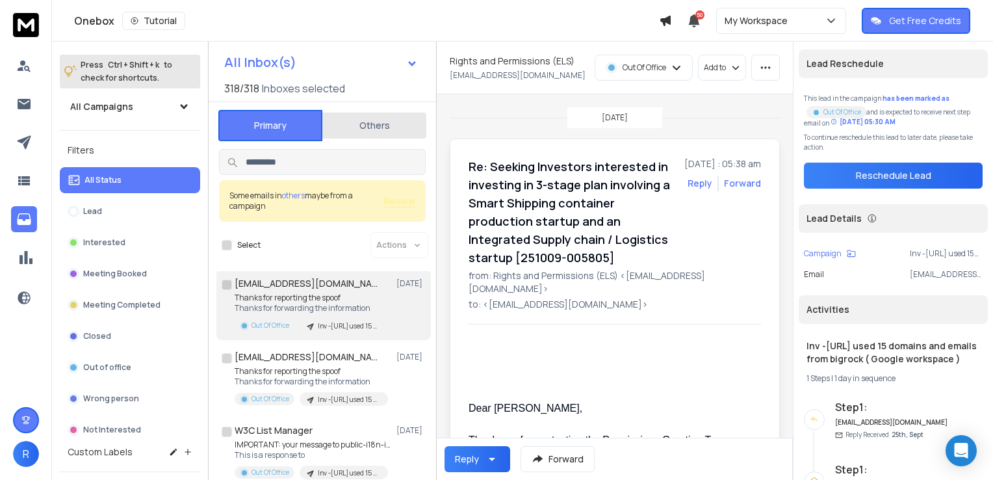
click at [286, 297] on p "Thanks for reporting the spoof" at bounding box center [311, 298] width 153 height 10
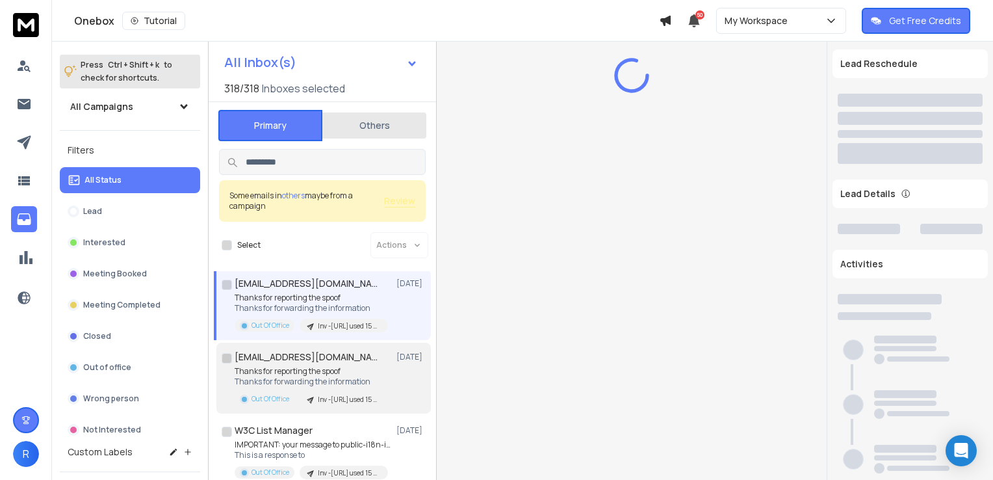
click at [272, 378] on p "Thanks for forwarding the information" at bounding box center [311, 381] width 153 height 10
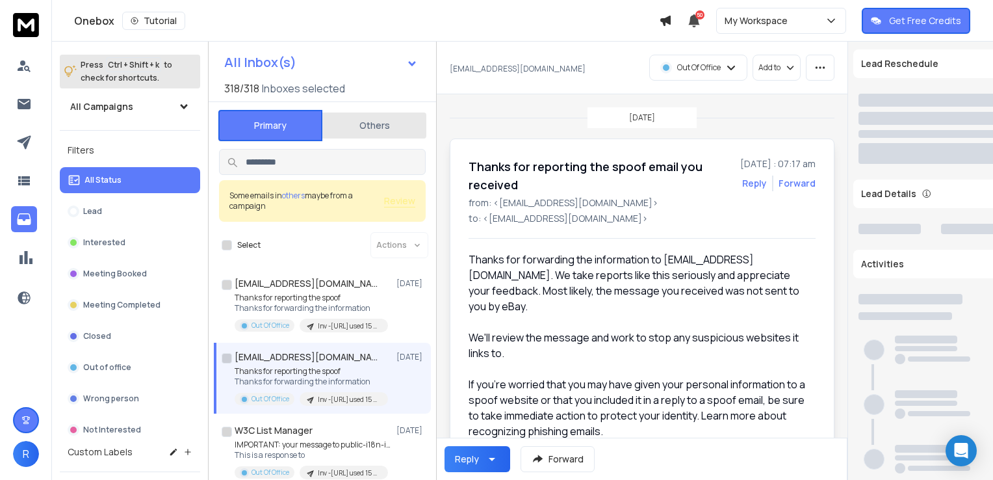
click at [279, 408] on div "[EMAIL_ADDRESS][DOMAIN_NAME] [DATE] Thanks for reporting the spoof Thanks for f…" at bounding box center [323, 378] width 215 height 71
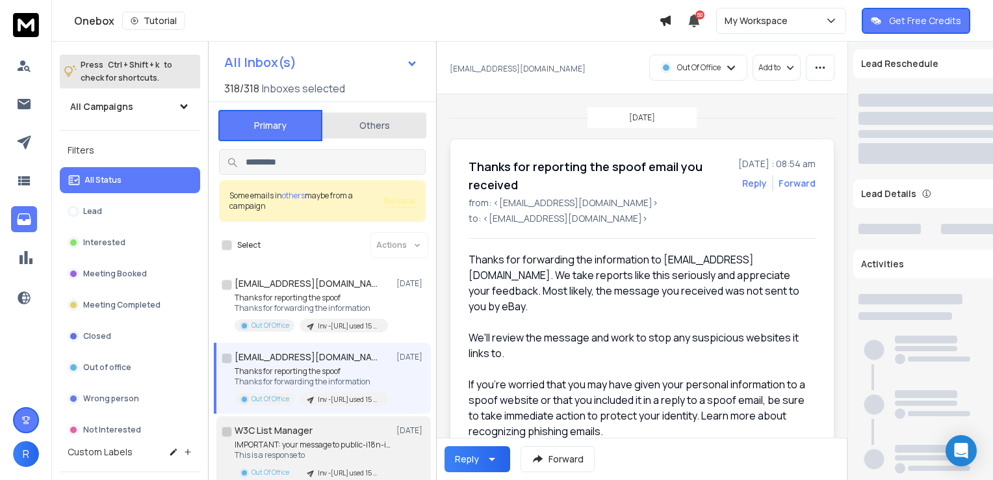
click at [283, 447] on p "IMPORTANT: your message to public-i18n-its-ig" at bounding box center [313, 444] width 156 height 10
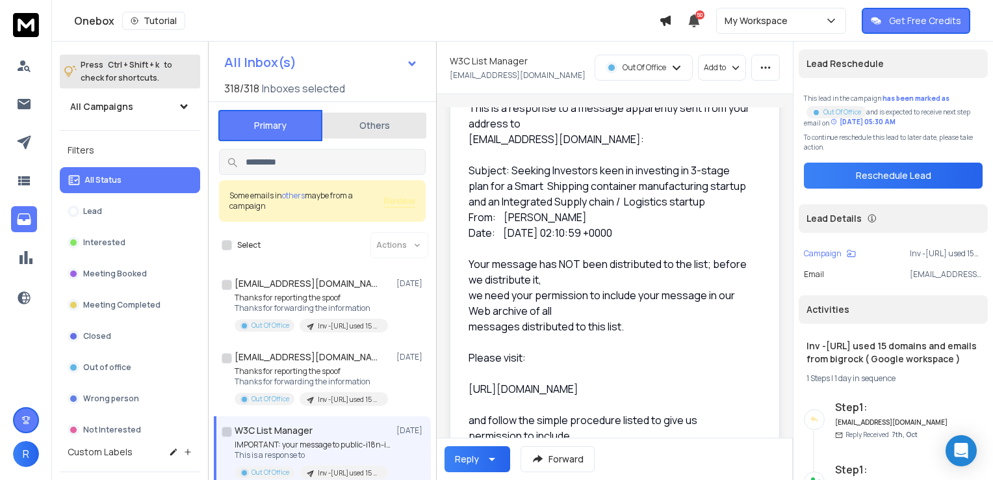
scroll to position [0, 0]
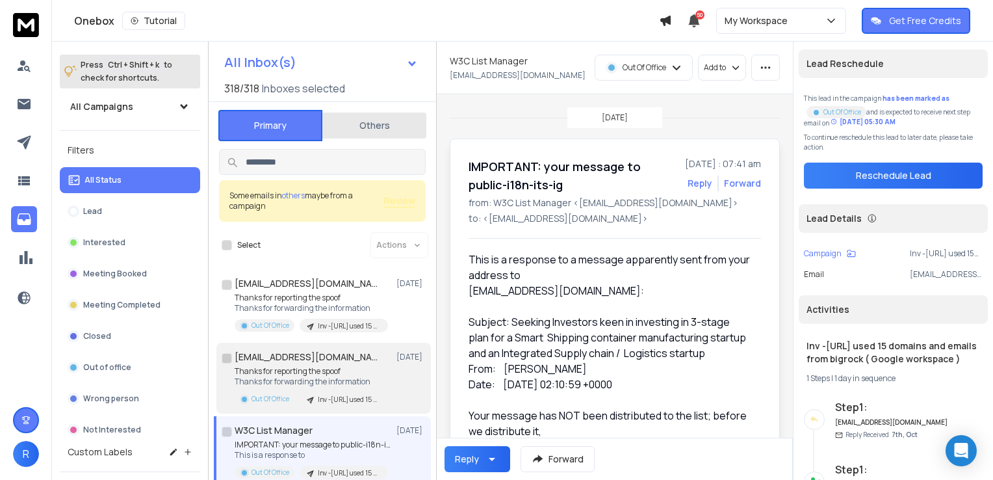
click at [289, 376] on p "Thanks for forwarding the information" at bounding box center [311, 381] width 153 height 10
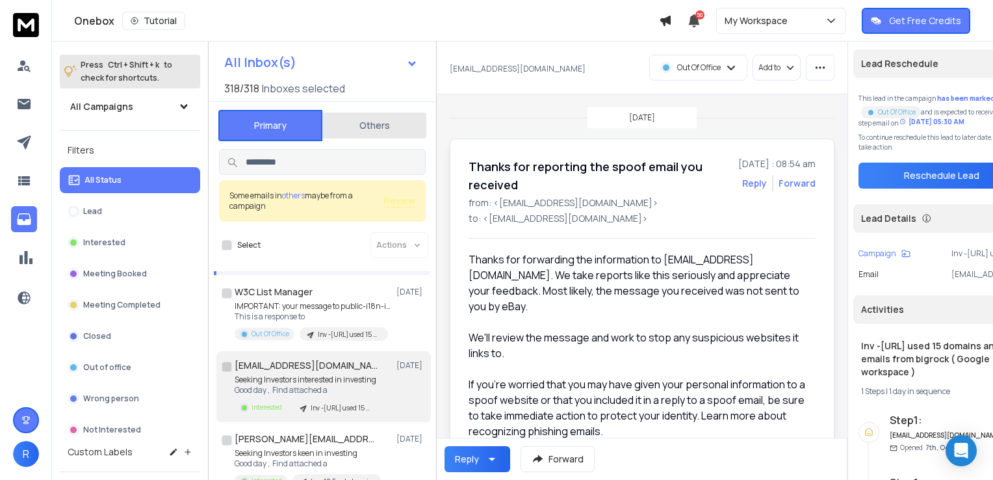
scroll to position [303, 0]
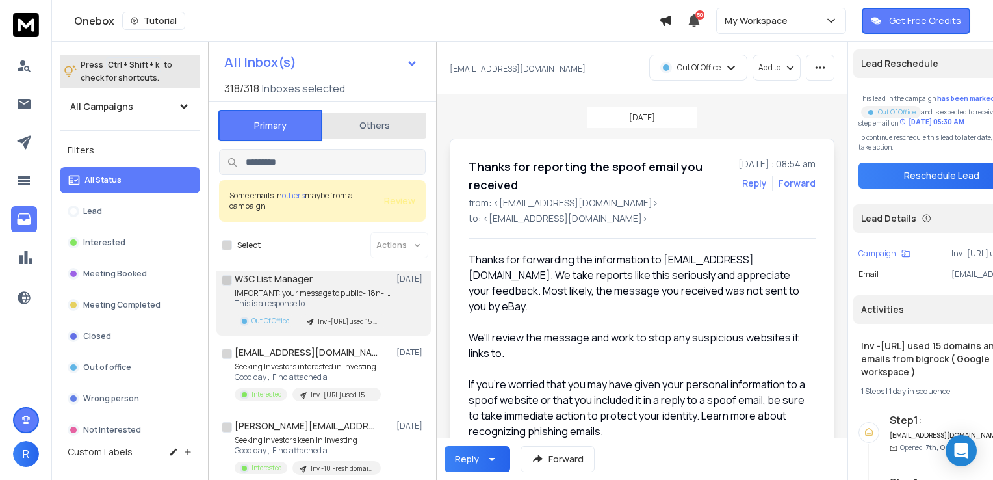
click at [341, 320] on p "Inv -[URL] used 15 domains and emails from bigrock ( Google workspace )" at bounding box center [349, 322] width 62 height 10
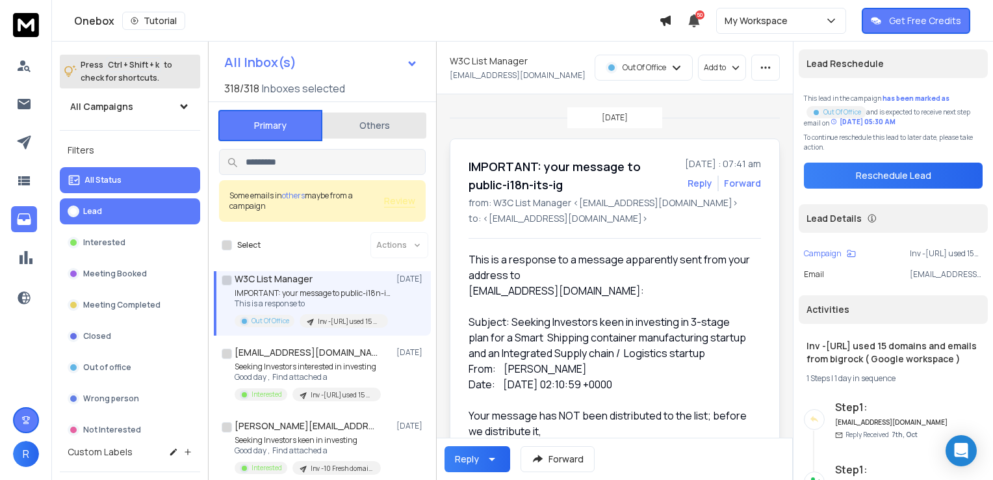
click at [140, 222] on button "Lead" at bounding box center [130, 211] width 140 height 26
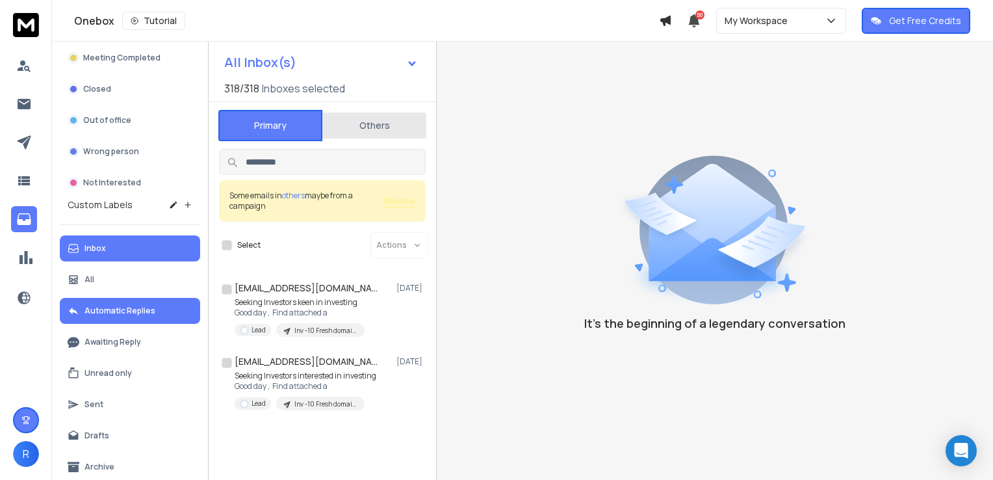
scroll to position [267, 0]
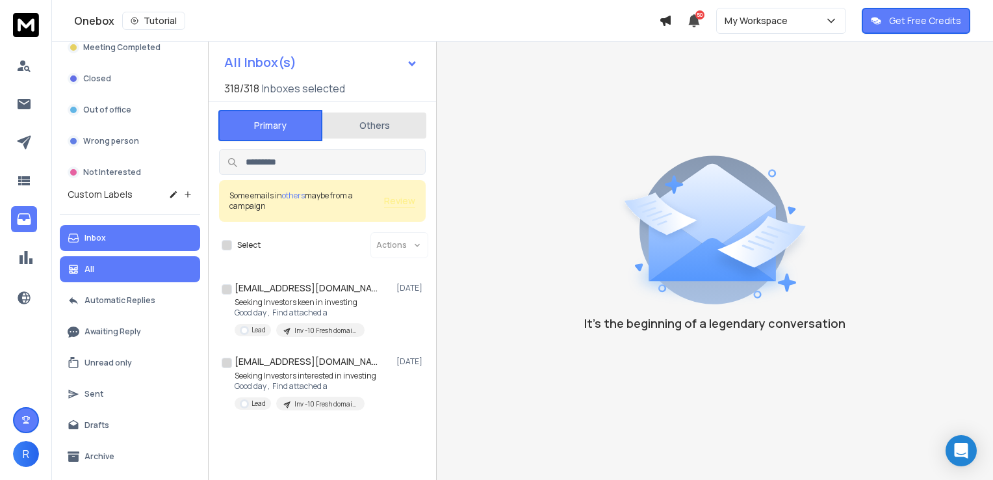
click at [104, 263] on button "All" at bounding box center [130, 269] width 140 height 26
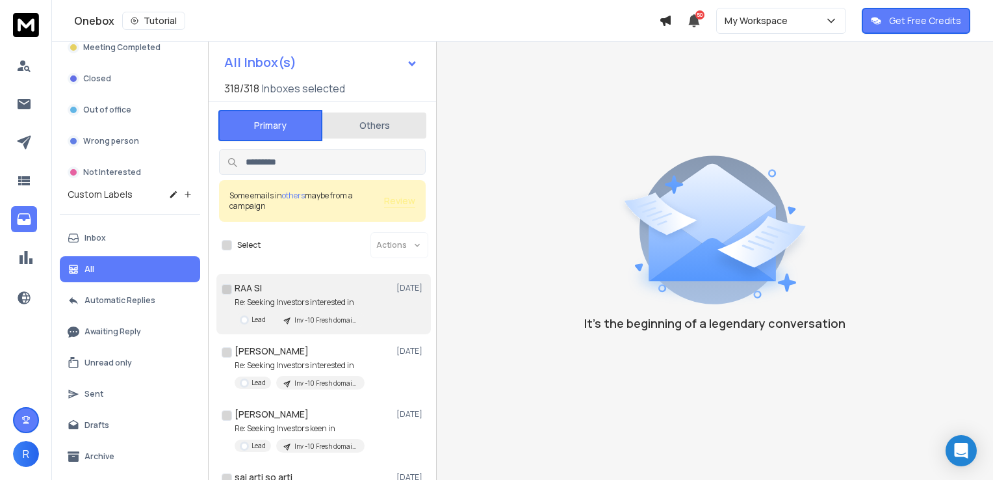
click at [325, 302] on p "Re: Seeking Investors interested in" at bounding box center [300, 302] width 130 height 10
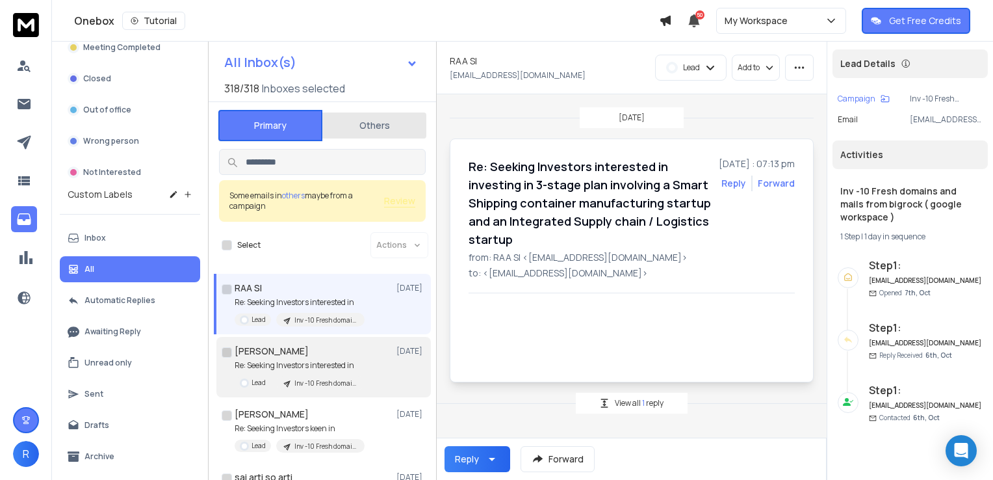
click at [338, 349] on div "[PERSON_NAME] [DATE]" at bounding box center [330, 351] width 191 height 13
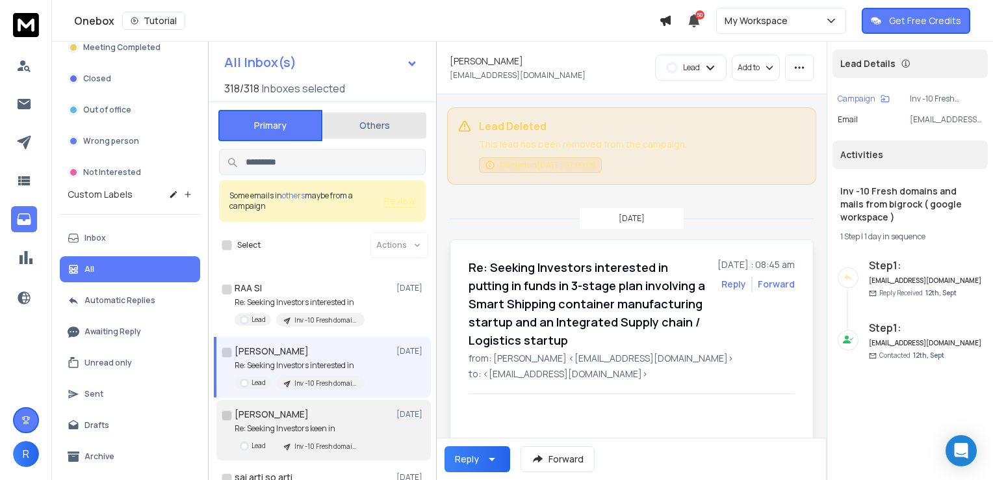
click at [261, 415] on h1 "[PERSON_NAME]" at bounding box center [272, 414] width 74 height 13
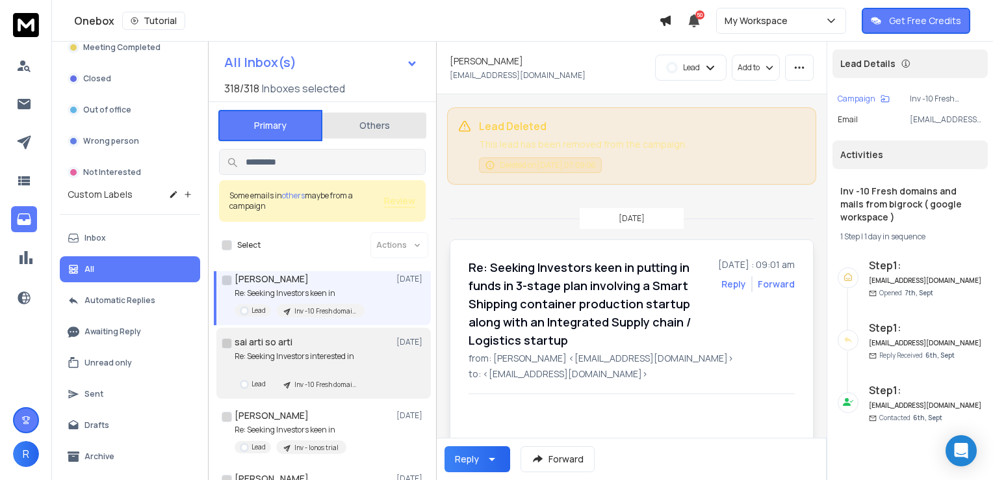
scroll to position [151, 0]
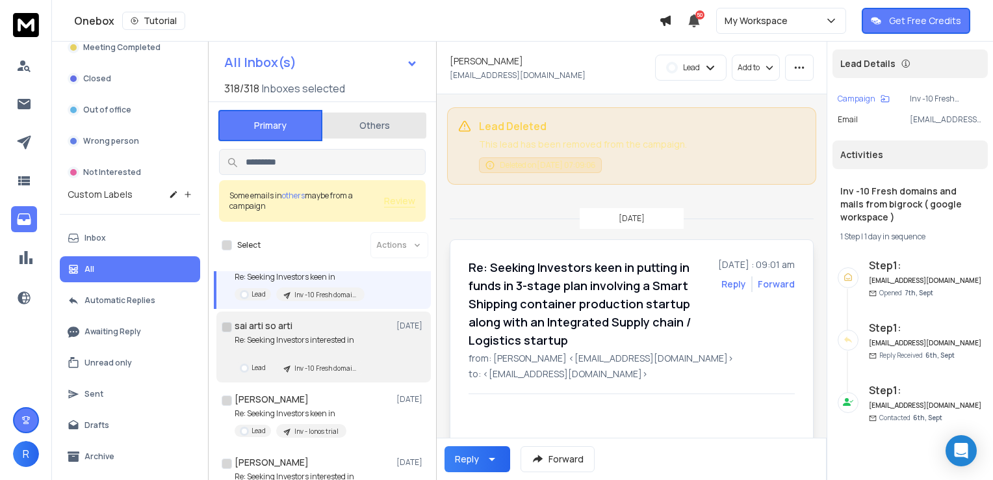
click at [281, 345] on p at bounding box center [300, 350] width 130 height 10
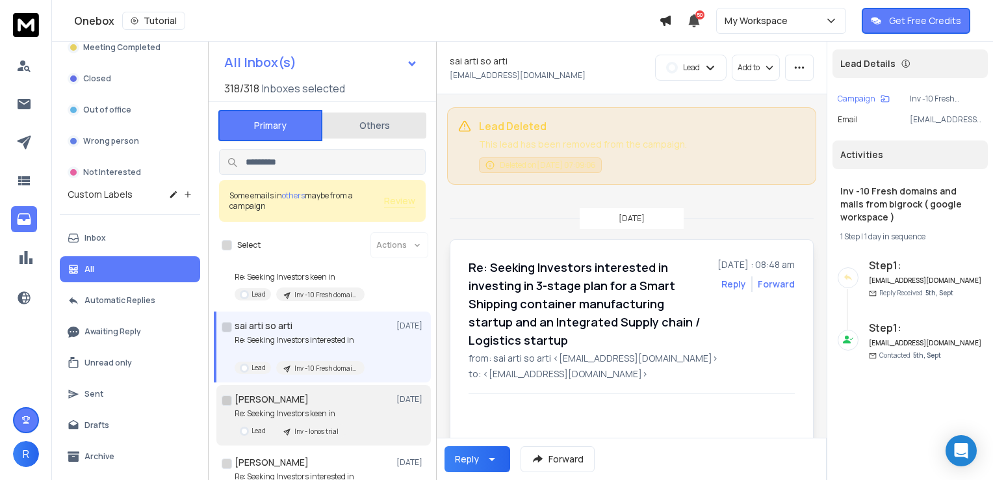
click at [281, 408] on p "Re: Seeking Investors keen in" at bounding box center [291, 413] width 112 height 10
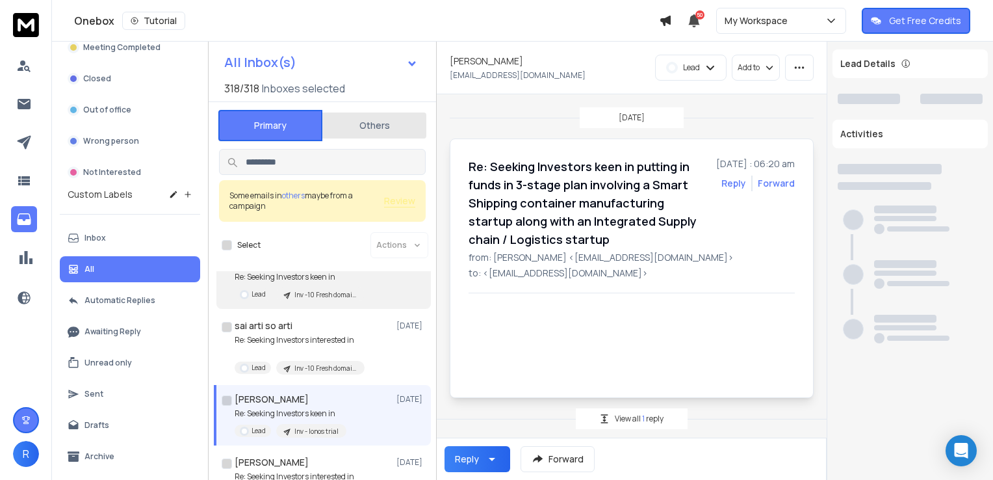
scroll to position [303, 0]
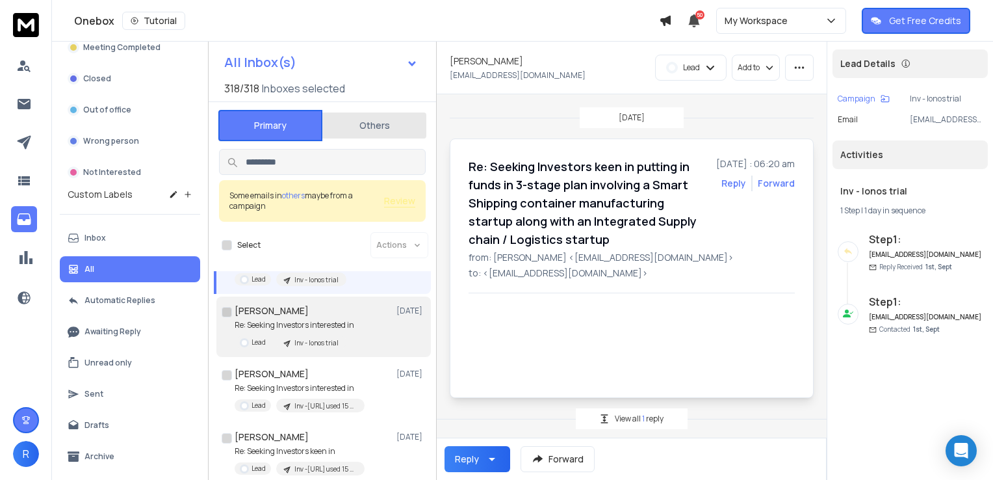
click at [306, 324] on p "Re: Seeking Investors interested in" at bounding box center [295, 325] width 120 height 10
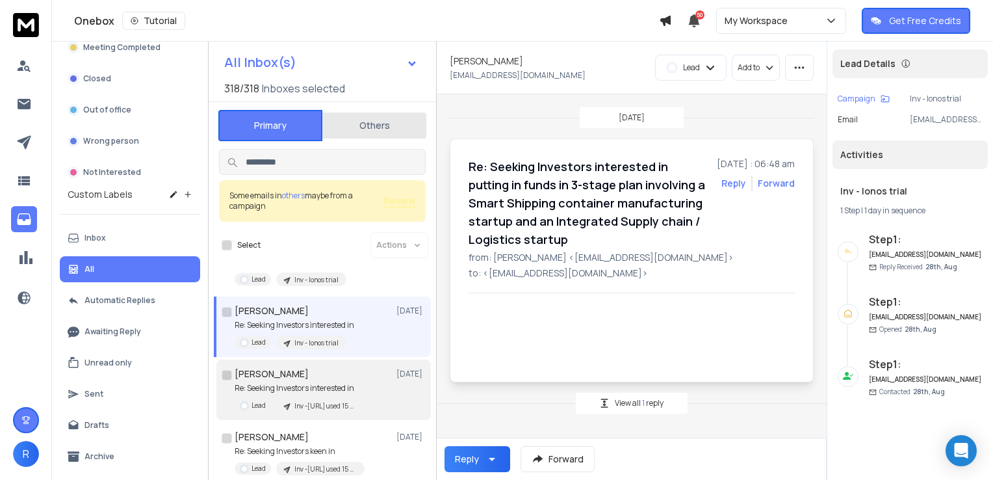
click at [306, 378] on h1 "[PERSON_NAME]" at bounding box center [272, 373] width 74 height 13
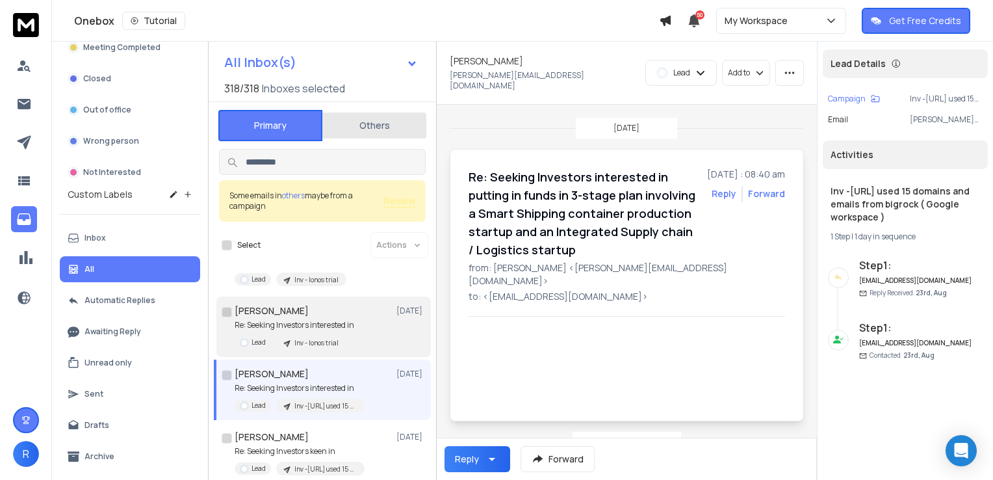
scroll to position [455, 0]
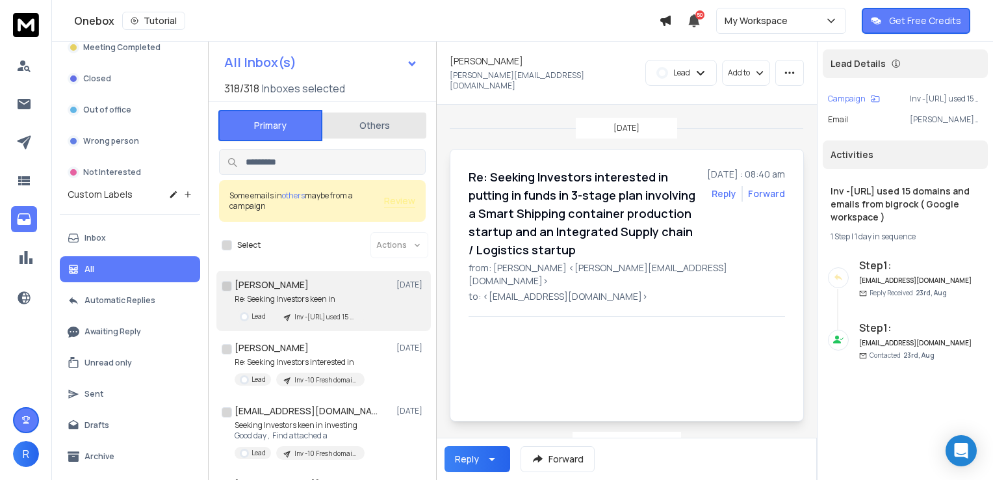
click at [302, 302] on p "Re: Seeking Investors keen in" at bounding box center [300, 299] width 130 height 10
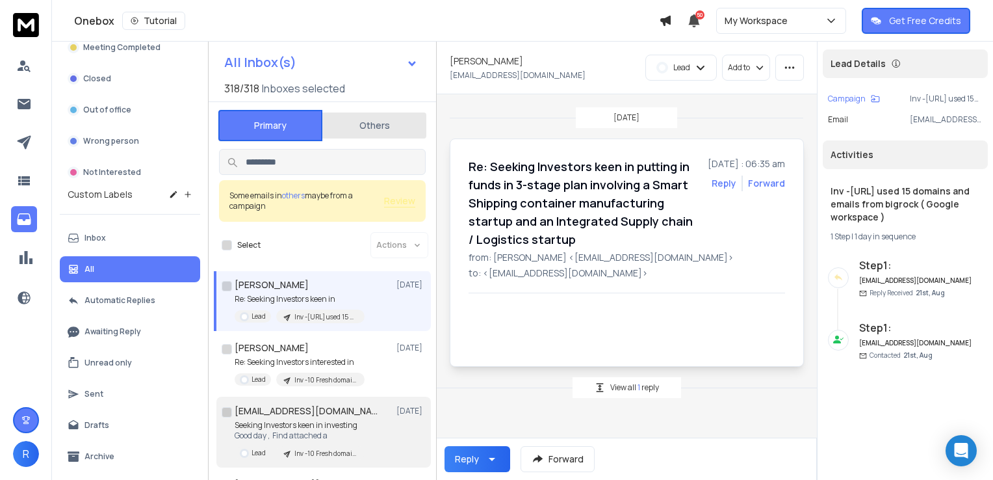
scroll to position [0, 0]
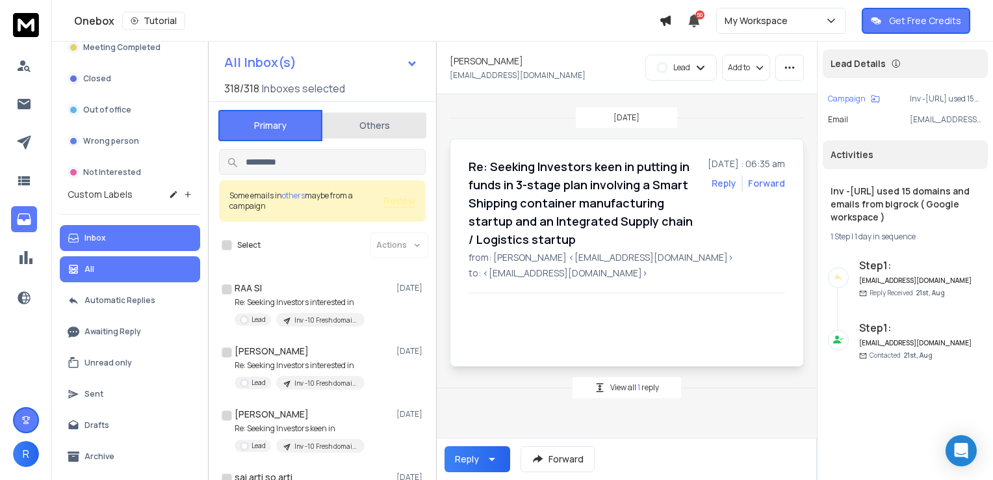
click at [111, 233] on button "Inbox" at bounding box center [130, 238] width 140 height 26
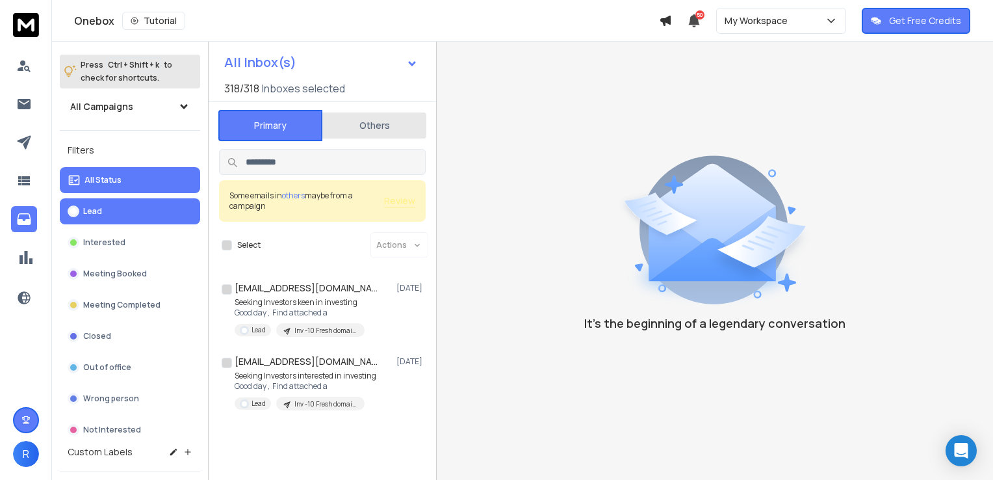
click at [127, 176] on button "All Status" at bounding box center [130, 180] width 140 height 26
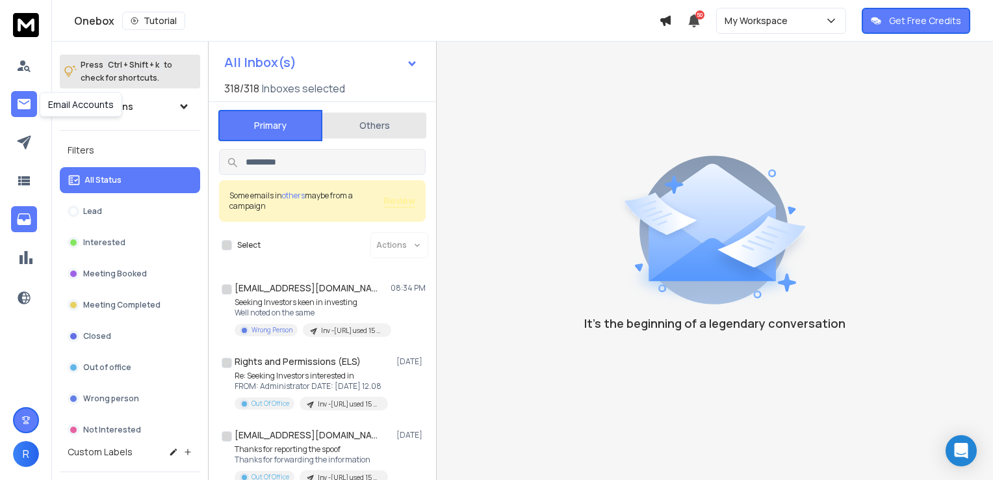
click at [20, 95] on link at bounding box center [24, 104] width 26 height 26
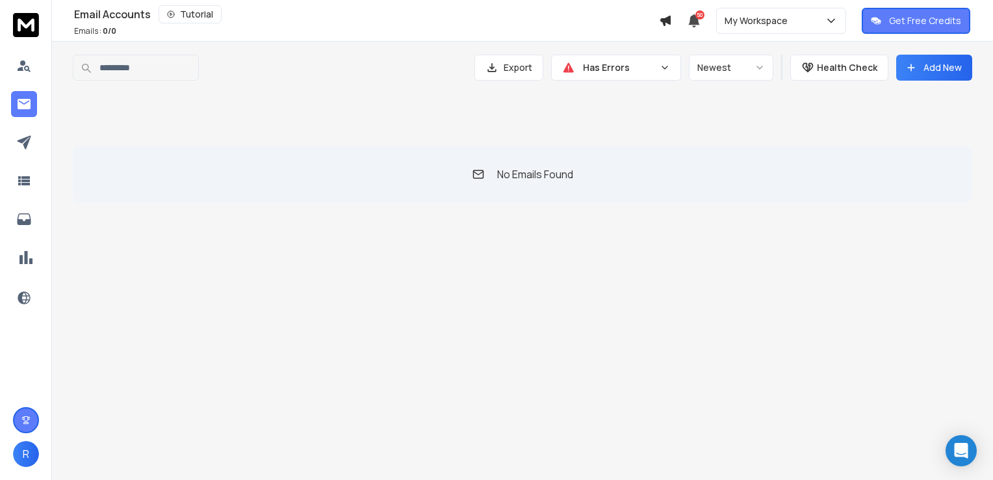
click at [608, 65] on p "Has Errors" at bounding box center [619, 67] width 72 height 13
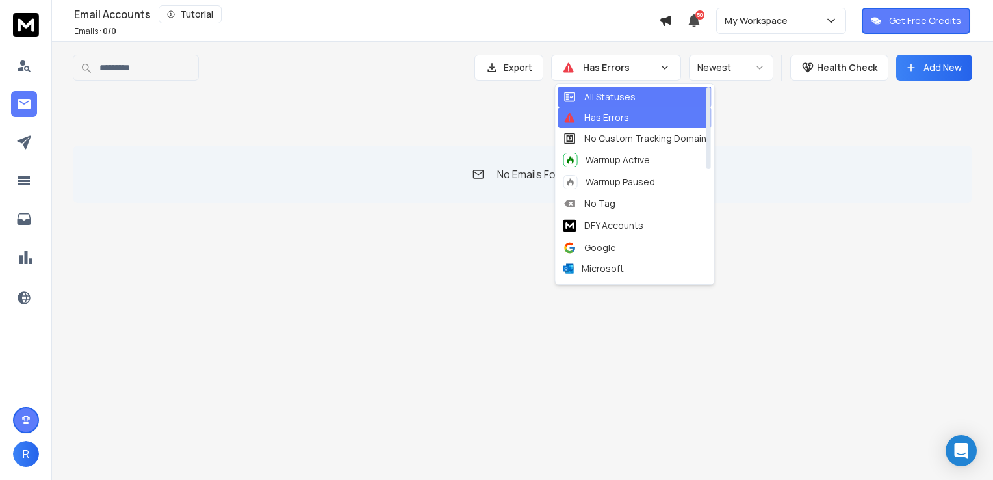
click at [603, 99] on div "All Statuses" at bounding box center [600, 96] width 72 height 13
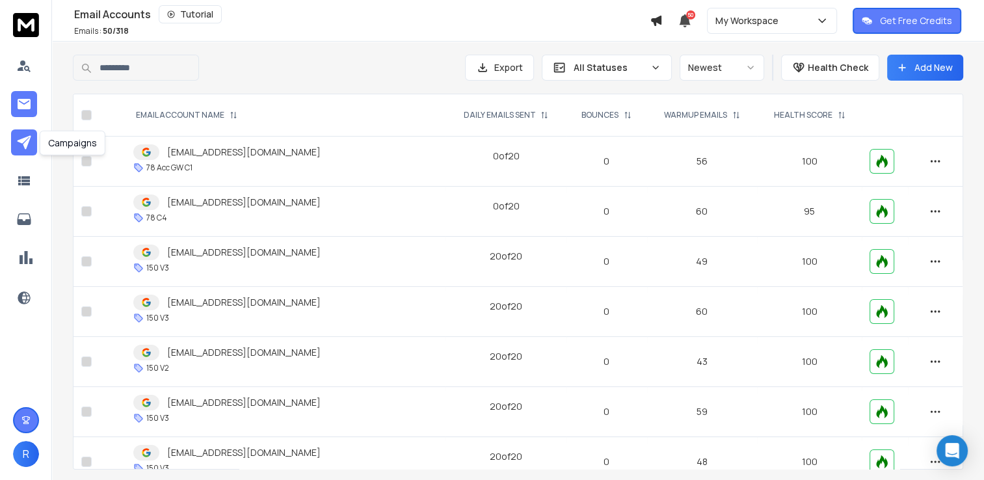
click at [31, 136] on link at bounding box center [24, 142] width 26 height 26
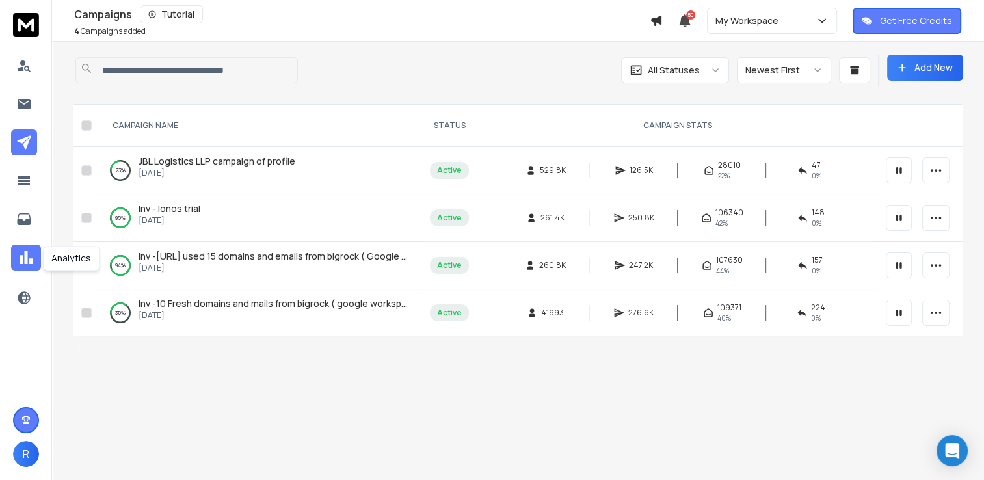
click at [11, 261] on link at bounding box center [26, 257] width 30 height 30
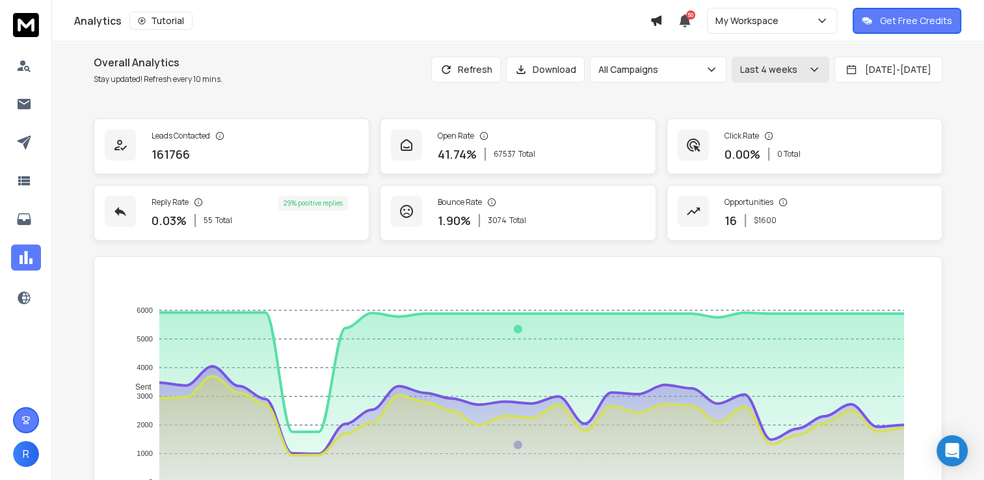
click at [743, 74] on p "Last 4 weeks" at bounding box center [771, 69] width 62 height 13
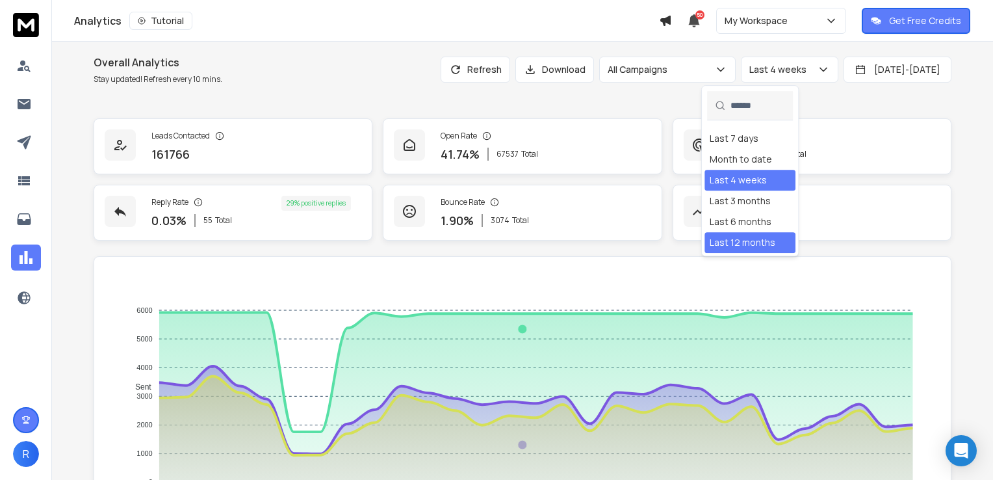
click at [730, 238] on div "Last 12 months" at bounding box center [743, 242] width 66 height 13
